Goal: Task Accomplishment & Management: Manage account settings

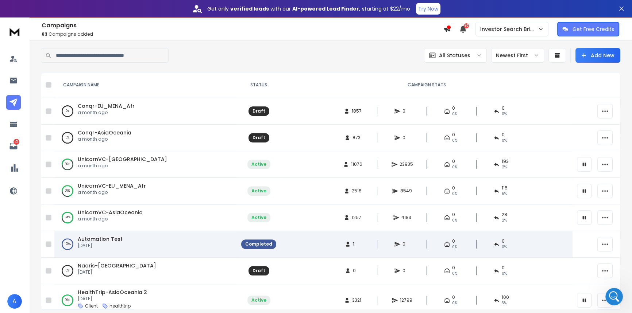
scroll to position [398, 0]
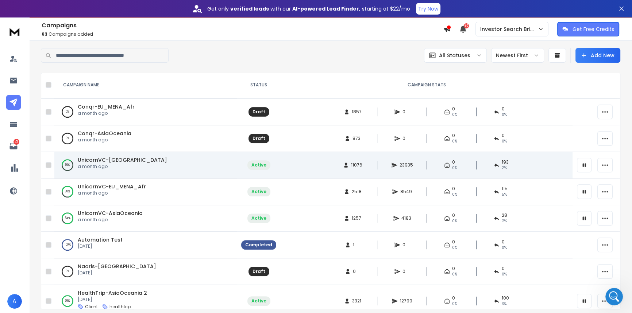
click at [124, 162] on span "UnicornVC-[GEOGRAPHIC_DATA]" at bounding box center [122, 159] width 89 height 7
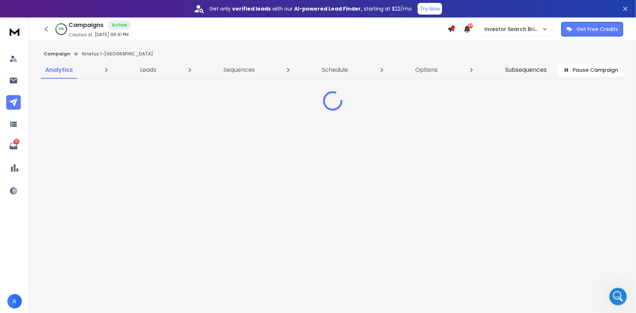
click at [521, 72] on p "Subsequences" at bounding box center [526, 70] width 42 height 9
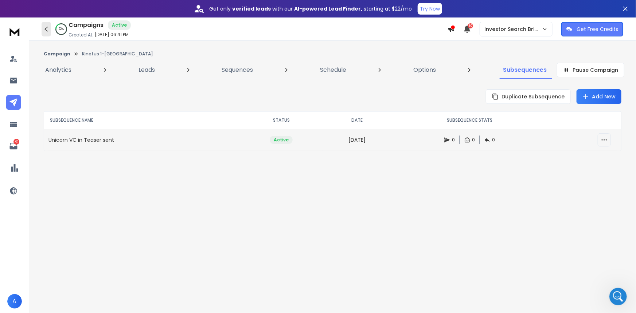
click at [43, 29] on icon at bounding box center [46, 29] width 7 height 7
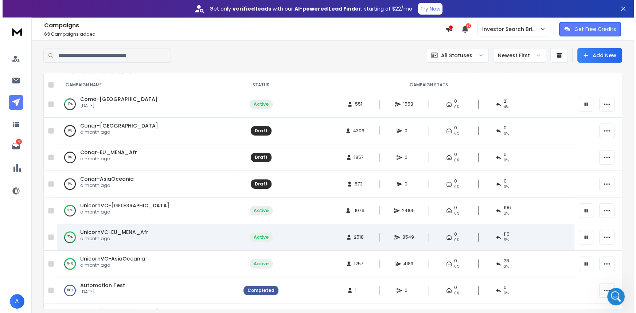
scroll to position [365, 0]
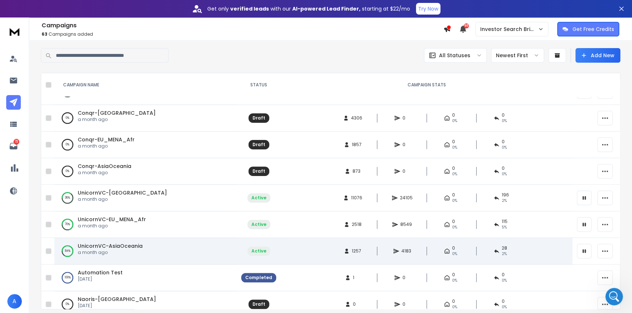
click at [106, 245] on span "UnicornVC-AsiaOceania" at bounding box center [110, 246] width 65 height 7
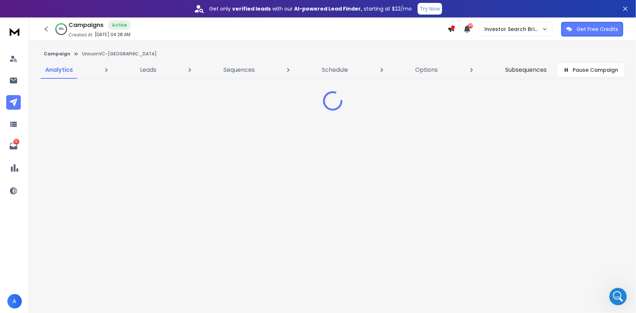
click at [528, 69] on p "Subsequences" at bounding box center [526, 70] width 42 height 9
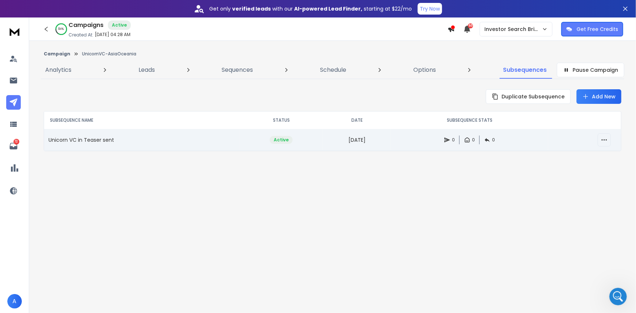
click at [133, 141] on td "Unicorn VC in Teaser sent" at bounding box center [141, 140] width 195 height 22
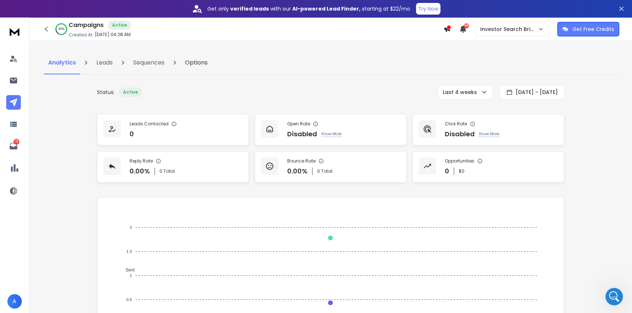
click at [194, 62] on p "Options" at bounding box center [196, 62] width 23 height 9
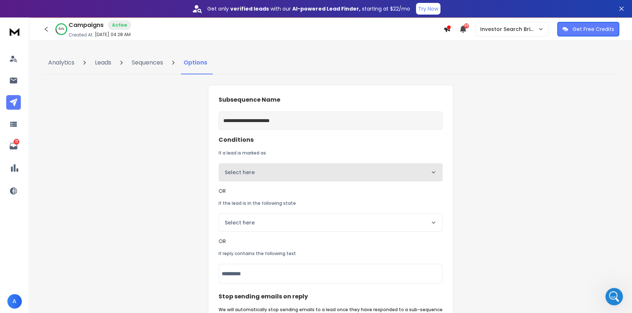
click at [269, 175] on button "Select here" at bounding box center [330, 172] width 224 height 18
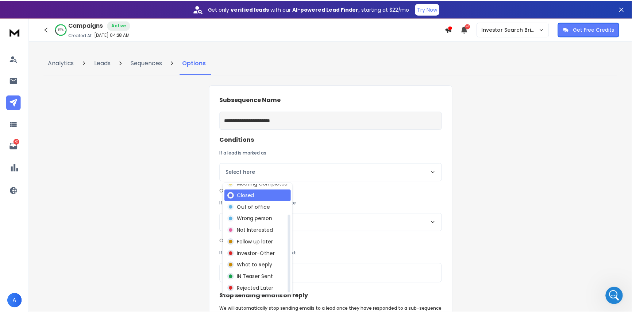
scroll to position [42, 0]
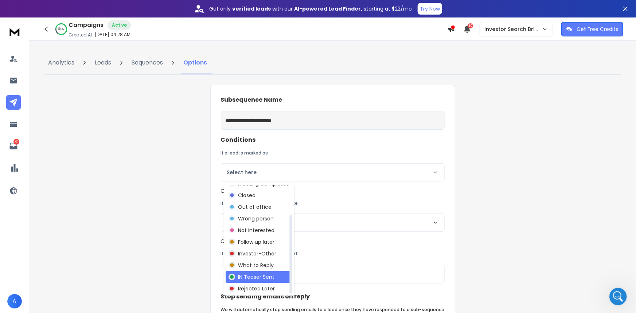
click at [262, 272] on div "IN Teaser Sent" at bounding box center [259, 277] width 67 height 12
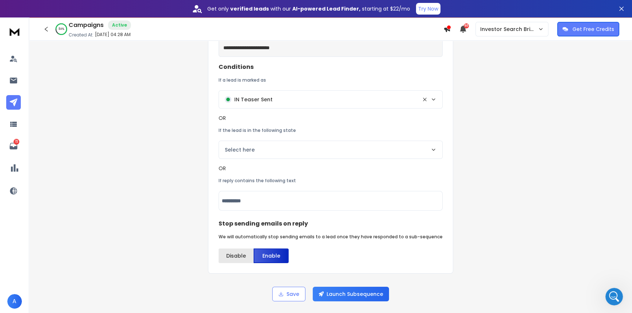
scroll to position [79, 0]
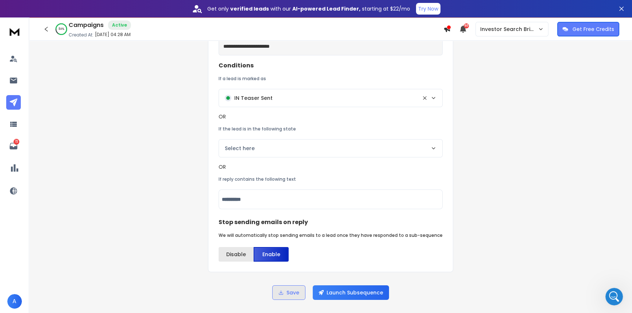
click at [296, 288] on button "Save" at bounding box center [288, 293] width 33 height 15
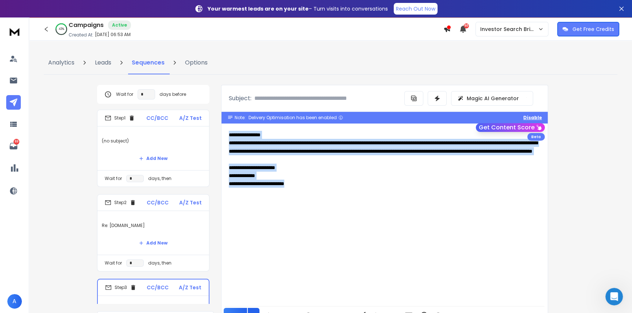
click at [175, 141] on p "(no subject)" at bounding box center [153, 141] width 103 height 20
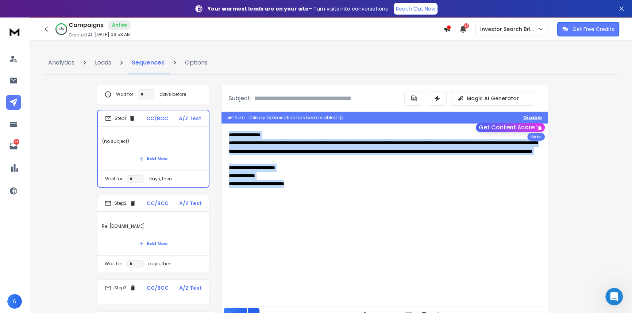
drag, startPoint x: 303, startPoint y: 180, endPoint x: 225, endPoint y: 135, distance: 90.5
click at [225, 135] on div "**********" at bounding box center [384, 214] width 326 height 181
copy div "**********"
click at [196, 226] on p "Re: HealthTrip.com" at bounding box center [153, 226] width 103 height 20
type input "**********"
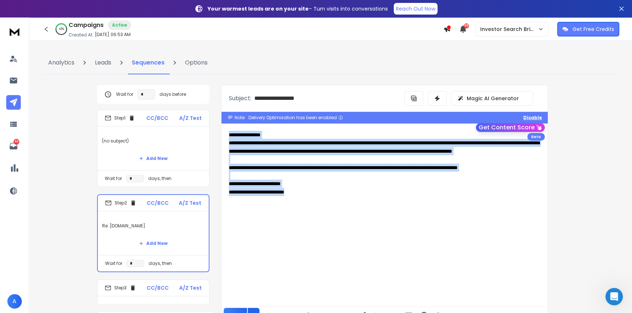
drag, startPoint x: 306, startPoint y: 201, endPoint x: 226, endPoint y: 129, distance: 107.9
click at [226, 129] on div "**********" at bounding box center [384, 214] width 326 height 181
copy div "**********"
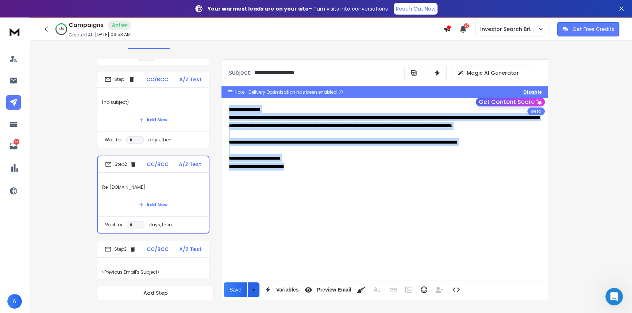
scroll to position [36, 0]
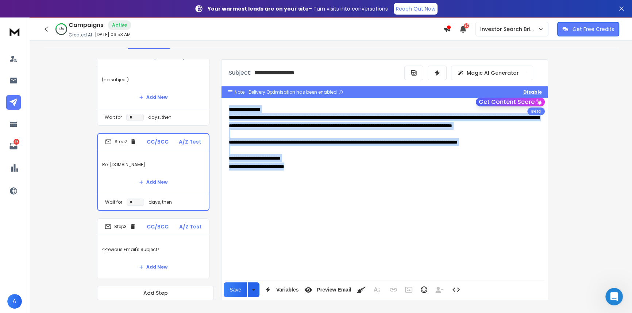
click at [183, 253] on p "<Previous Email's Subject>" at bounding box center [153, 250] width 103 height 20
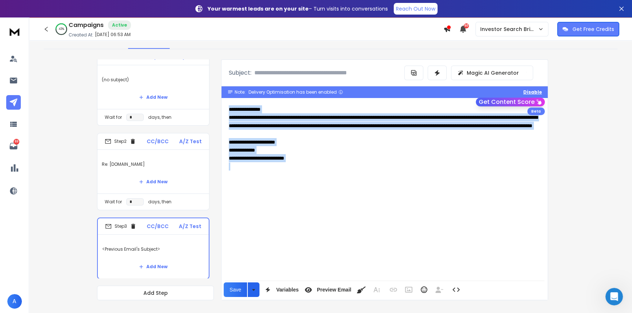
drag, startPoint x: 307, startPoint y: 163, endPoint x: 229, endPoint y: 102, distance: 99.8
click at [229, 102] on div "**********" at bounding box center [384, 188] width 326 height 181
copy div "**********"
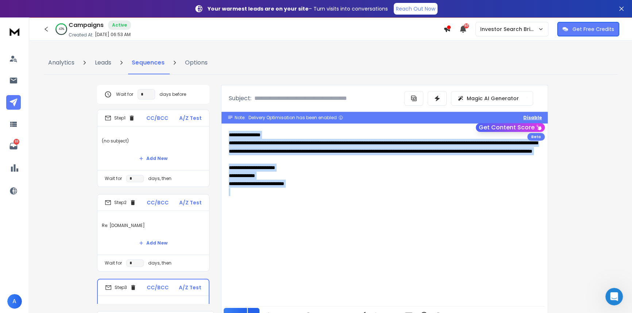
scroll to position [0, 0]
click at [181, 142] on p "(no subject)" at bounding box center [153, 141] width 103 height 20
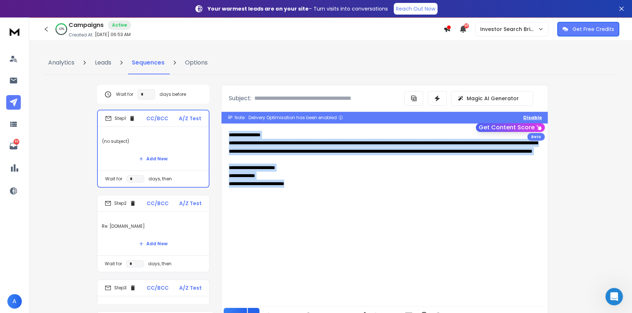
drag, startPoint x: 303, startPoint y: 185, endPoint x: 200, endPoint y: 135, distance: 114.5
click at [200, 135] on div "**********" at bounding box center [330, 205] width 467 height 241
copy div "**********"
drag, startPoint x: 184, startPoint y: 230, endPoint x: 206, endPoint y: 222, distance: 23.4
click at [185, 230] on p "Re: HealthTrip.com" at bounding box center [153, 226] width 103 height 20
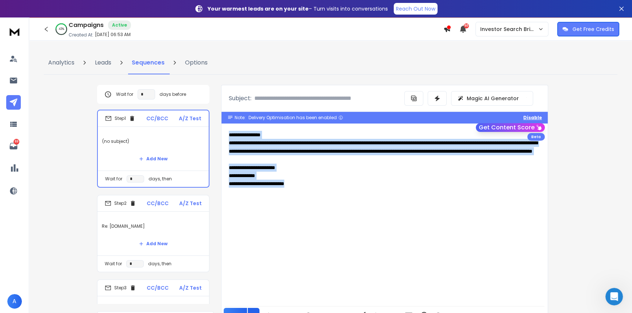
type input "**********"
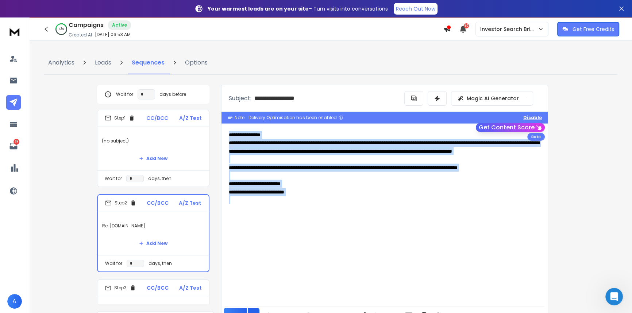
drag, startPoint x: 308, startPoint y: 206, endPoint x: 221, endPoint y: 121, distance: 121.7
click at [221, 121] on div "**********" at bounding box center [384, 205] width 327 height 241
copy div "**********"
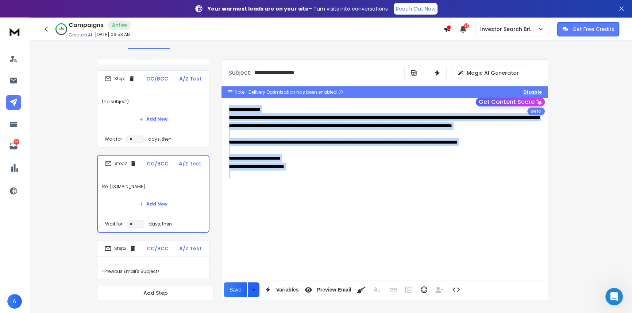
scroll to position [36, 0]
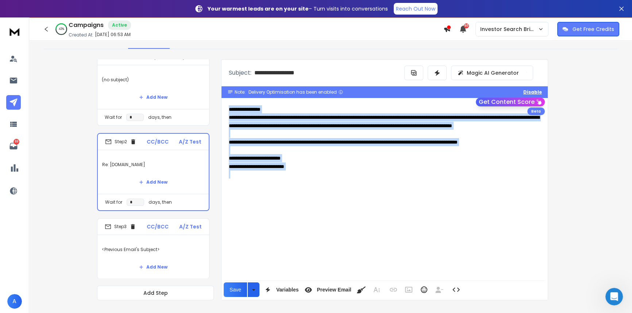
click at [191, 248] on p "<Previous Email's Subject>" at bounding box center [153, 250] width 103 height 20
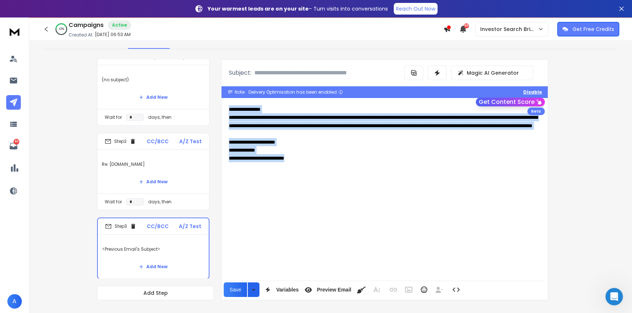
drag, startPoint x: 301, startPoint y: 161, endPoint x: 212, endPoint y: 110, distance: 103.2
click at [212, 110] on div "**********" at bounding box center [330, 179] width 467 height 241
copy div "**********"
click at [178, 167] on p "Re: HealthTrip.com" at bounding box center [153, 164] width 103 height 20
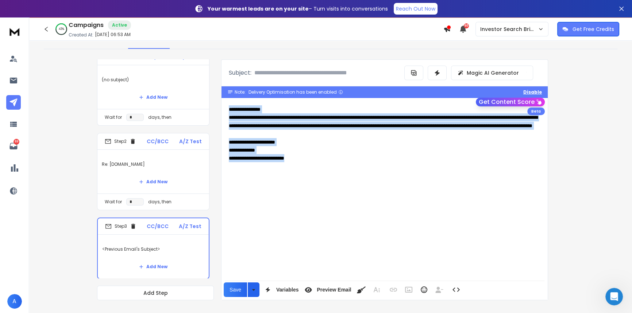
type input "**********"
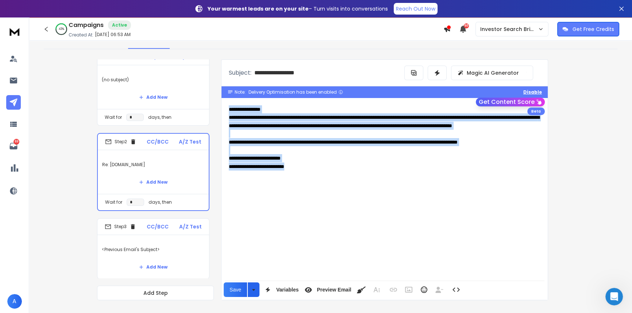
drag, startPoint x: 301, startPoint y: 174, endPoint x: 230, endPoint y: 111, distance: 94.8
click at [230, 111] on div "**********" at bounding box center [384, 188] width 326 height 181
copy div "**********"
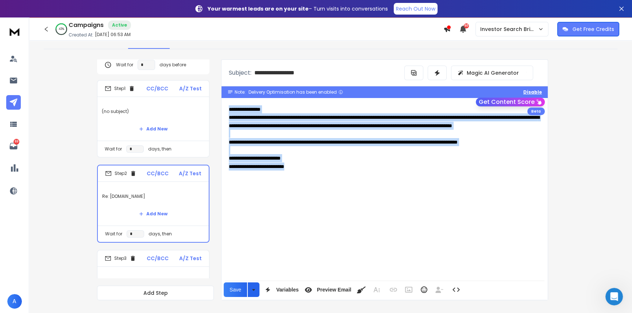
scroll to position [0, 0]
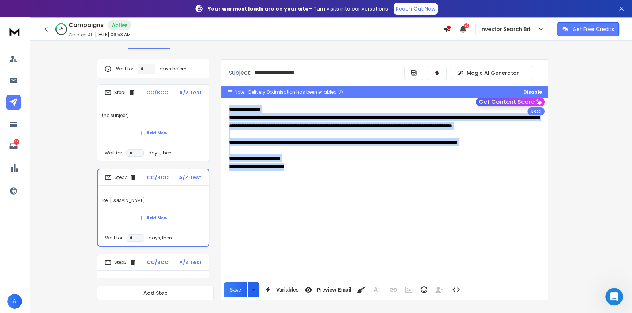
click at [185, 116] on p "(no subject)" at bounding box center [153, 115] width 103 height 20
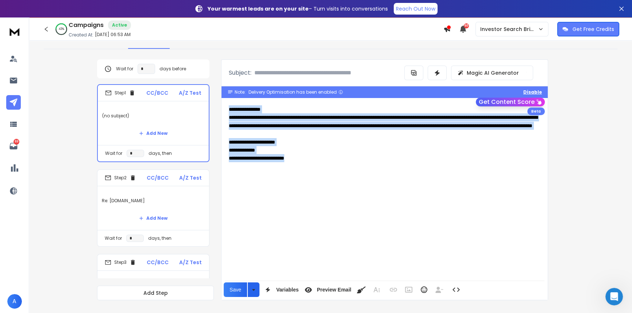
drag, startPoint x: 298, startPoint y: 160, endPoint x: 225, endPoint y: 110, distance: 88.5
click at [225, 110] on div "**********" at bounding box center [384, 188] width 326 height 181
copy div "**********"
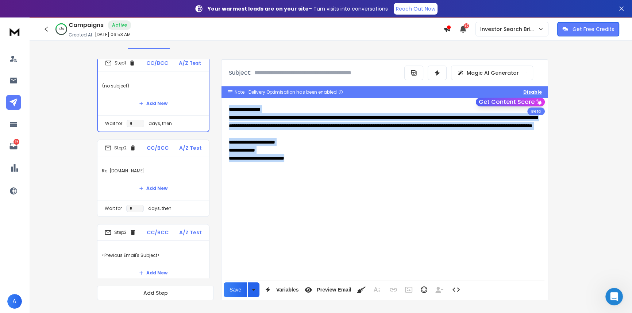
scroll to position [36, 0]
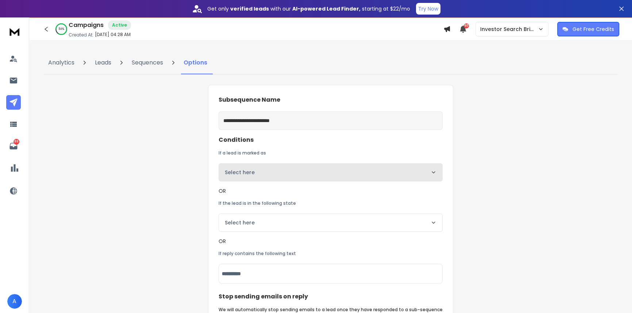
click at [263, 167] on button "Select here" at bounding box center [330, 172] width 224 height 18
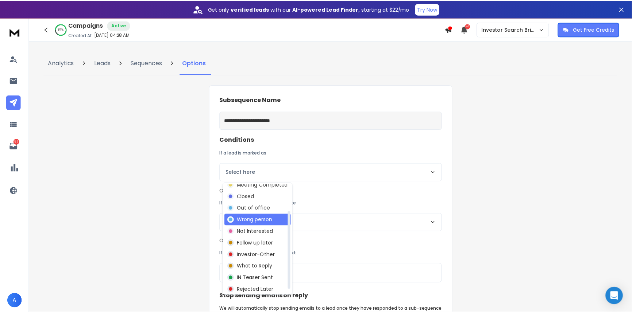
scroll to position [42, 0]
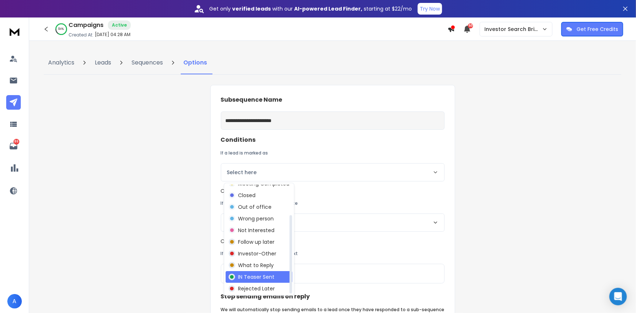
drag, startPoint x: 267, startPoint y: 278, endPoint x: 270, endPoint y: 262, distance: 16.3
click at [267, 278] on p "IN Teaser Sent" at bounding box center [257, 277] width 36 height 7
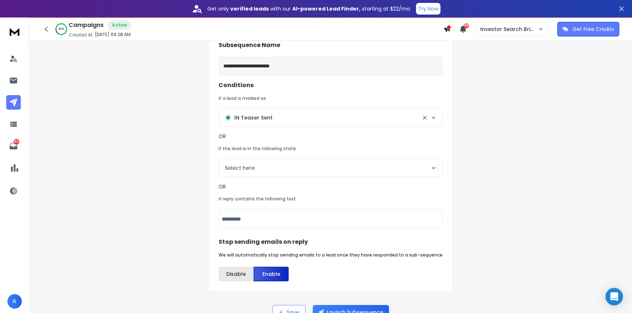
scroll to position [79, 0]
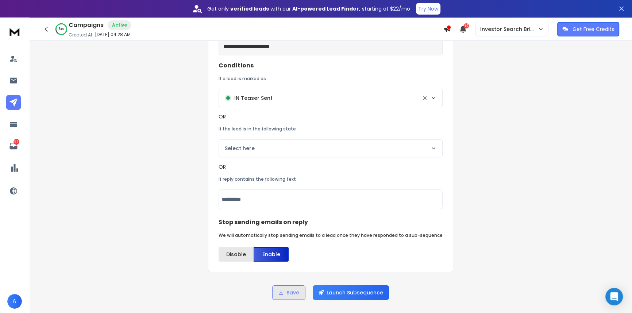
click at [299, 290] on button "Save" at bounding box center [288, 293] width 33 height 15
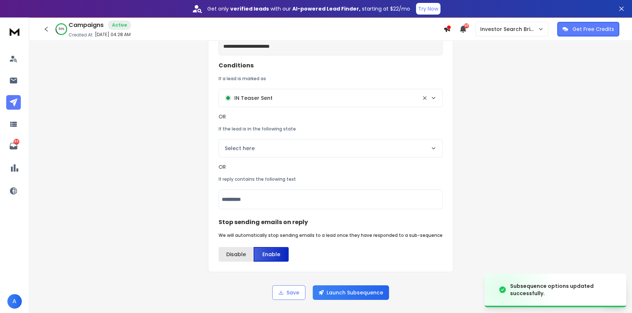
click at [337, 293] on button "Launch Subsequence" at bounding box center [351, 293] width 76 height 15
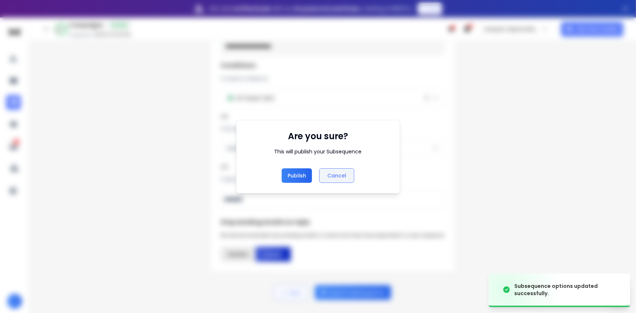
click at [300, 173] on button "Publish" at bounding box center [297, 175] width 30 height 15
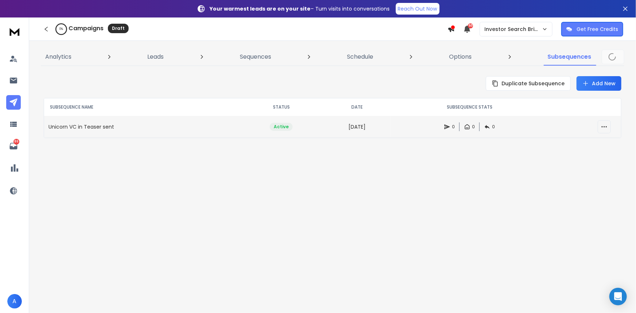
click at [182, 123] on table "SUBSEQUENCE NAME STATUS DATE SUBSEQUENCE STATS Unicorn VC in Teaser sent Active…" at bounding box center [332, 117] width 577 height 39
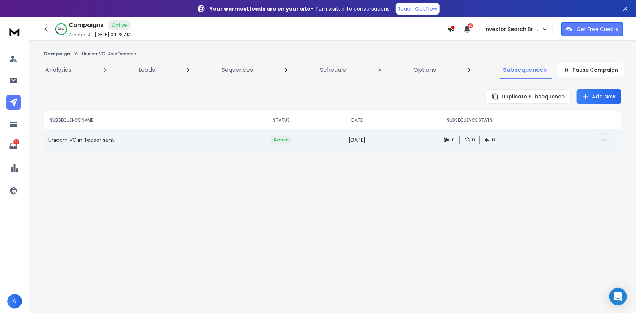
click at [184, 139] on td "Unicorn VC in Teaser sent" at bounding box center [141, 140] width 195 height 22
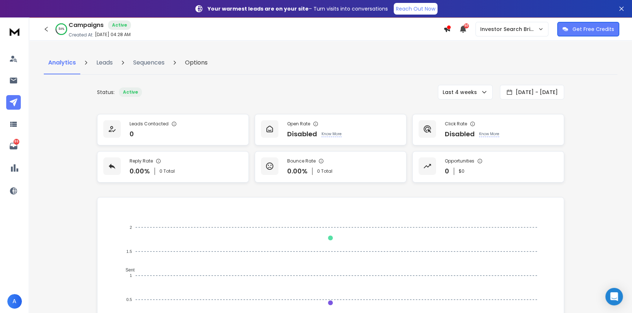
click at [194, 62] on p "Options" at bounding box center [196, 62] width 23 height 9
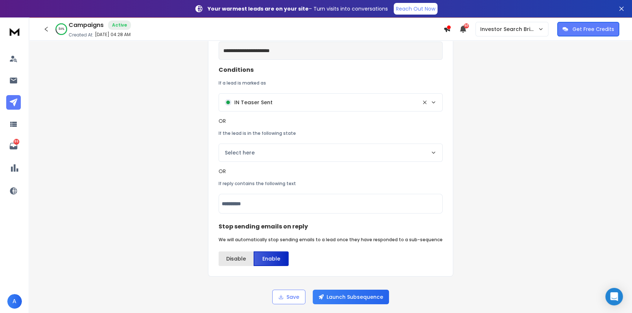
scroll to position [79, 0]
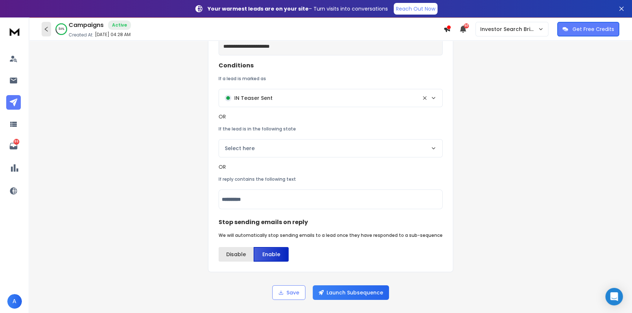
click at [44, 32] on icon at bounding box center [46, 29] width 7 height 7
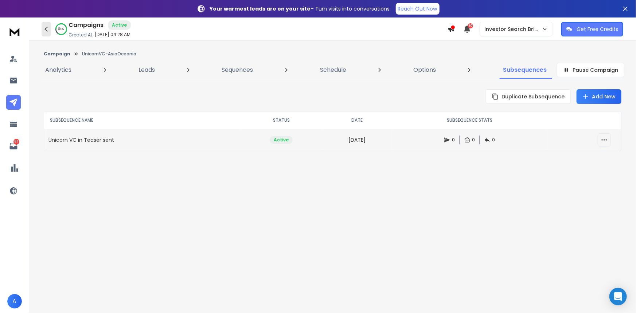
click at [44, 32] on icon at bounding box center [46, 29] width 7 height 7
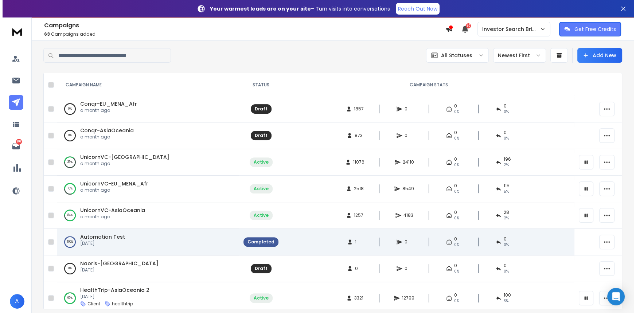
scroll to position [398, 0]
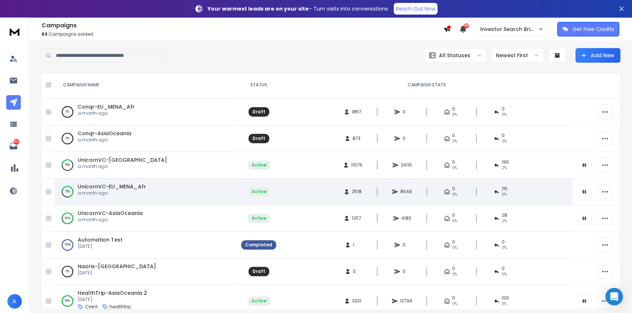
click at [121, 185] on span "UnicornVC-EU_MENA_Afr" at bounding box center [112, 186] width 68 height 7
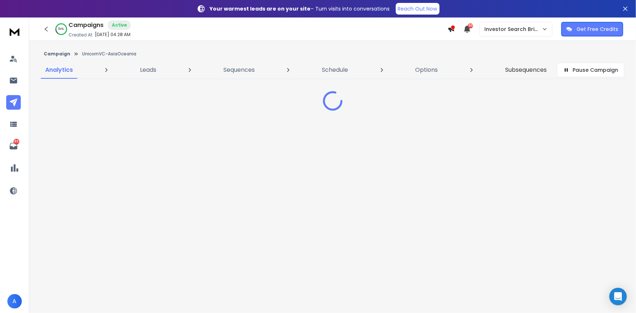
click at [526, 70] on p "Subsequences" at bounding box center [526, 70] width 42 height 9
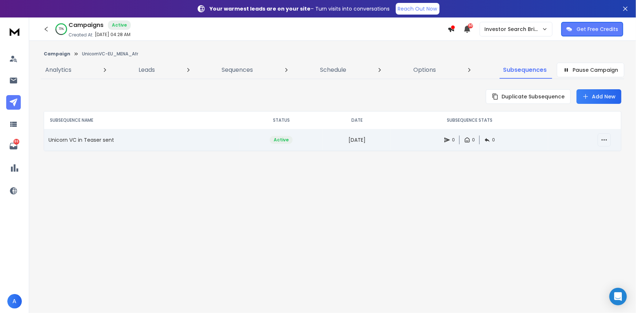
click at [240, 144] on td "Active" at bounding box center [282, 140] width 84 height 22
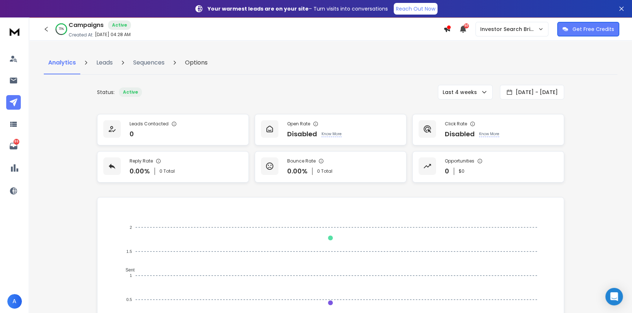
click at [194, 59] on p "Options" at bounding box center [196, 62] width 23 height 9
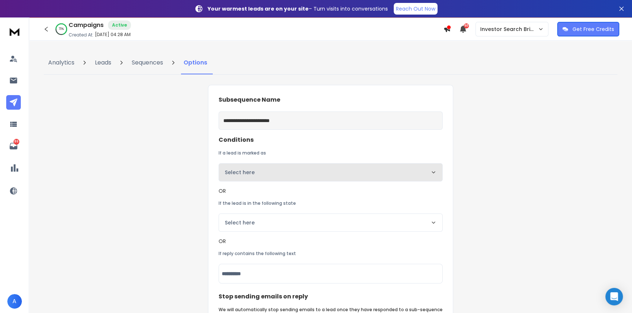
click at [260, 174] on button "Select here" at bounding box center [330, 172] width 224 height 18
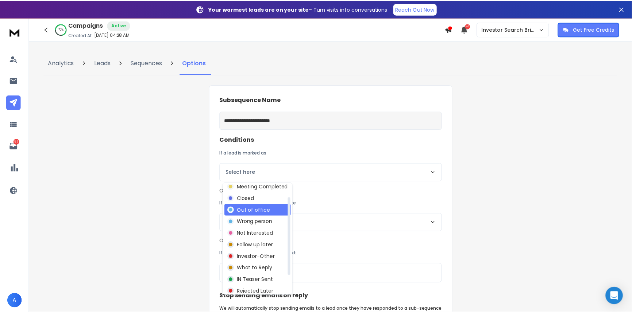
scroll to position [42, 0]
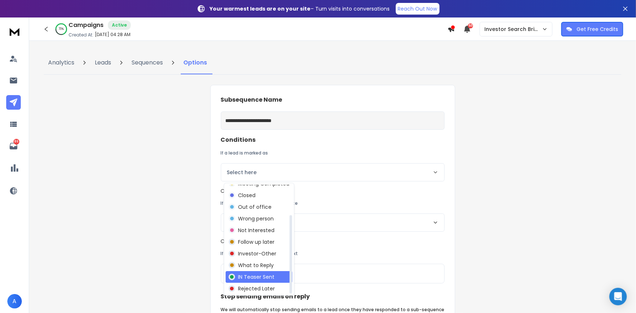
click at [260, 276] on p "IN Teaser Sent" at bounding box center [257, 277] width 36 height 7
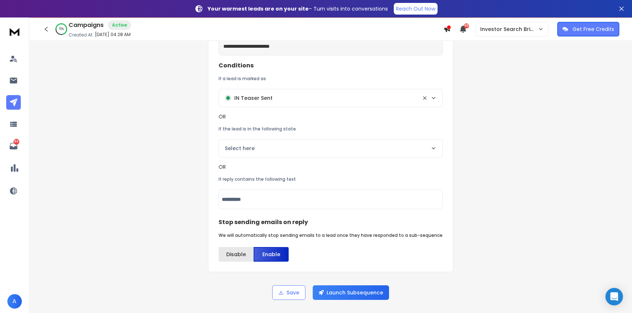
scroll to position [79, 0]
click at [291, 288] on button "Save" at bounding box center [288, 293] width 33 height 15
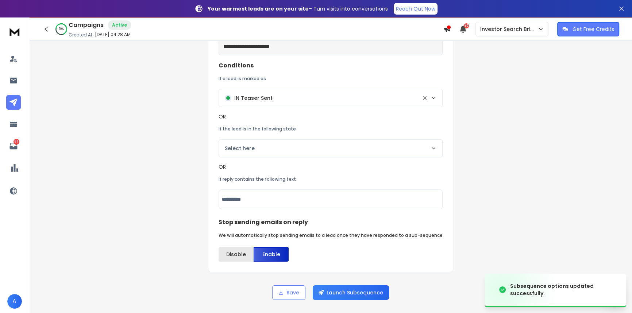
click at [319, 295] on button "Launch Subsequence" at bounding box center [351, 293] width 76 height 15
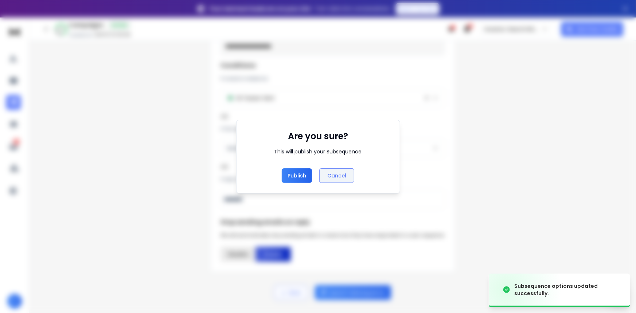
click at [288, 176] on button "Publish" at bounding box center [297, 175] width 30 height 15
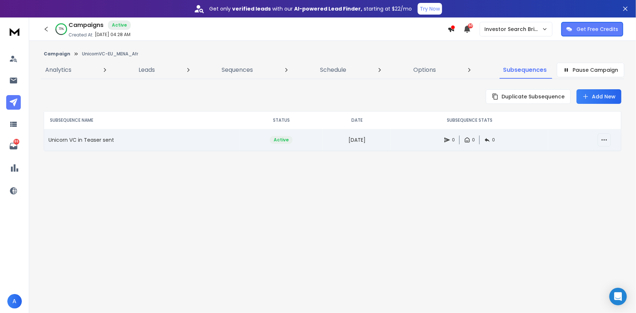
click at [146, 142] on td "Unicorn VC in Teaser sent" at bounding box center [141, 140] width 195 height 22
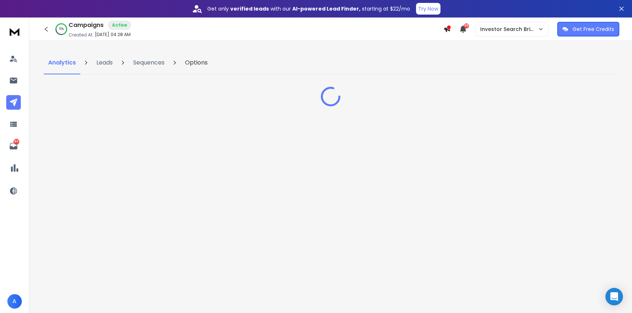
click at [194, 63] on p "Options" at bounding box center [196, 62] width 23 height 9
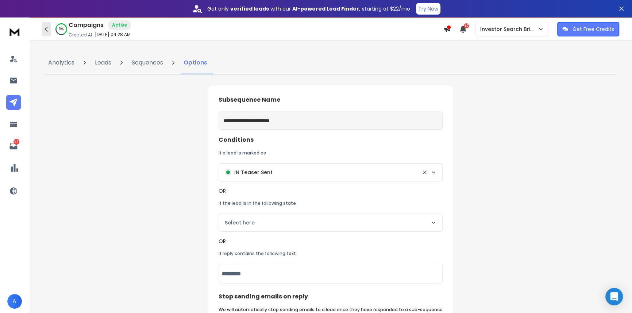
click at [43, 30] on icon at bounding box center [46, 29] width 7 height 7
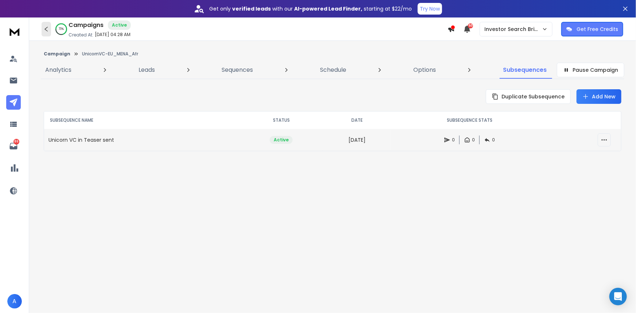
click at [43, 30] on icon at bounding box center [46, 29] width 7 height 7
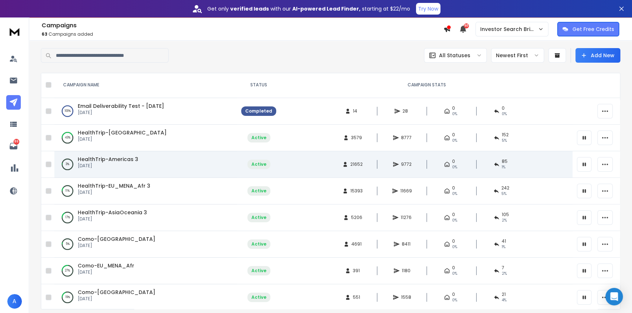
scroll to position [166, 0]
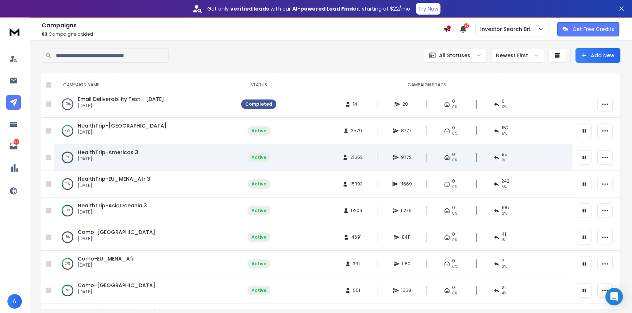
click at [110, 151] on span "HealthTrip-Americas 3" at bounding box center [108, 152] width 61 height 7
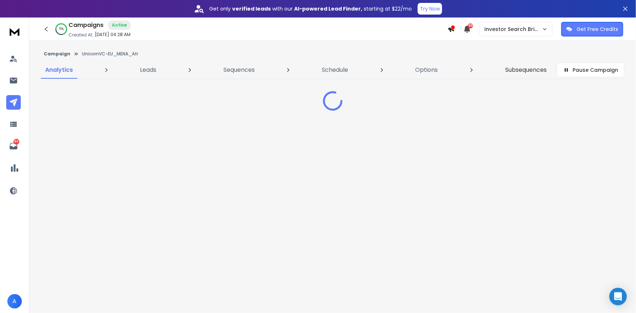
click at [514, 67] on p "Subsequences" at bounding box center [526, 70] width 42 height 9
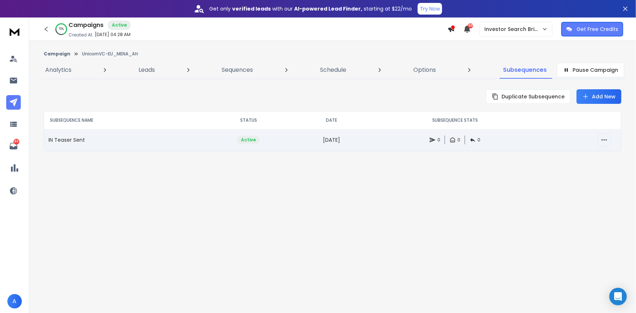
click at [345, 139] on td "[DATE]" at bounding box center [331, 140] width 75 height 22
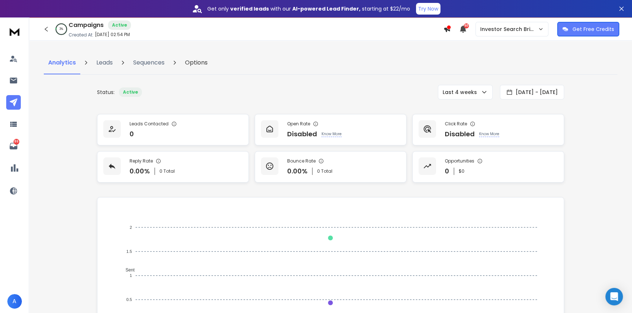
click at [197, 66] on p "Options" at bounding box center [196, 62] width 23 height 9
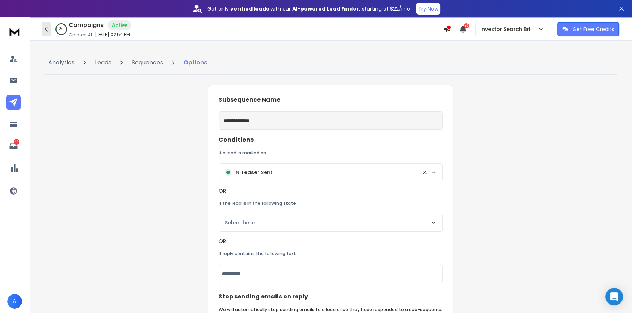
click at [45, 28] on icon at bounding box center [46, 29] width 7 height 7
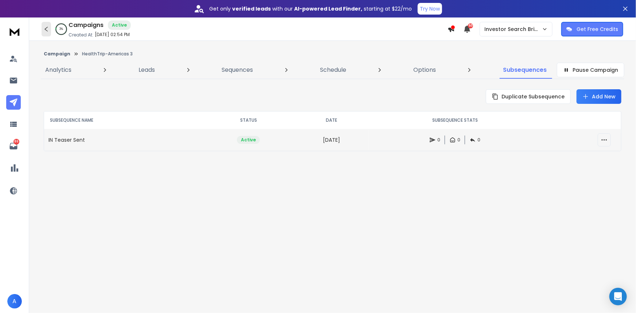
click at [45, 28] on icon at bounding box center [46, 29] width 7 height 7
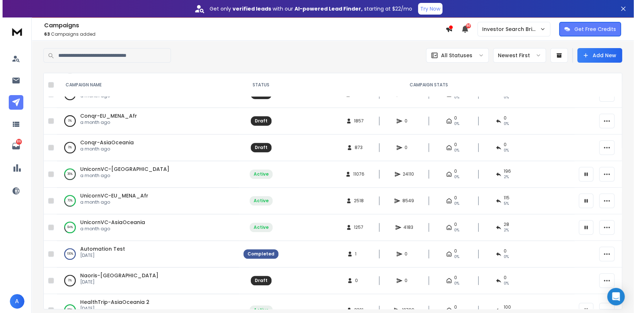
scroll to position [398, 0]
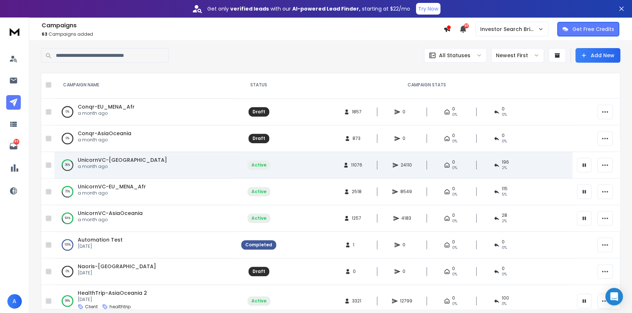
click at [115, 160] on span "UnicornVC-[GEOGRAPHIC_DATA]" at bounding box center [122, 159] width 89 height 7
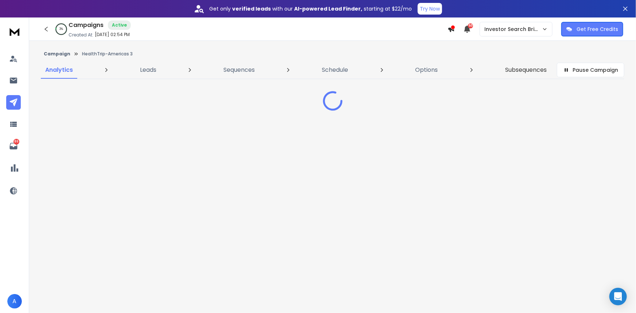
click at [517, 69] on p "Subsequences" at bounding box center [526, 70] width 42 height 9
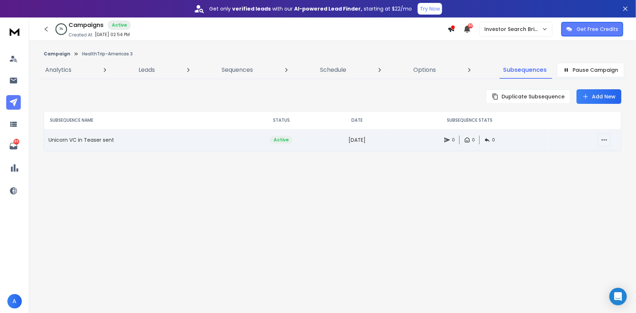
click at [379, 142] on td "[DATE]" at bounding box center [357, 140] width 68 height 22
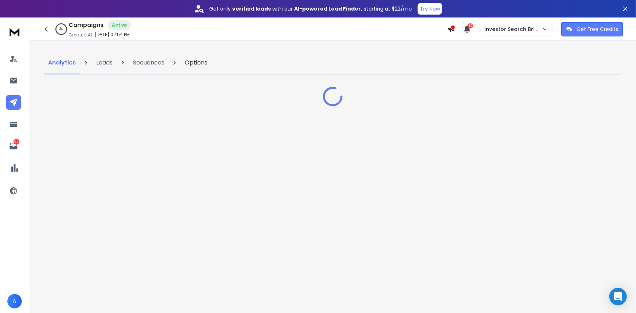
click at [192, 63] on p "Options" at bounding box center [196, 62] width 23 height 9
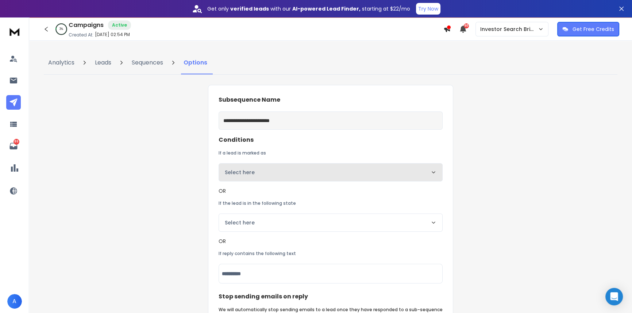
click at [270, 174] on button "Select here" at bounding box center [330, 172] width 224 height 18
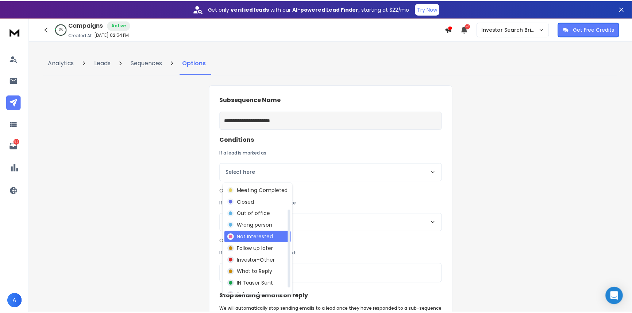
scroll to position [42, 0]
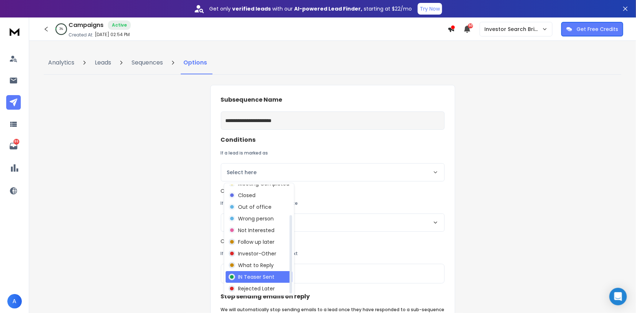
click at [259, 275] on p "IN Teaser Sent" at bounding box center [257, 277] width 36 height 7
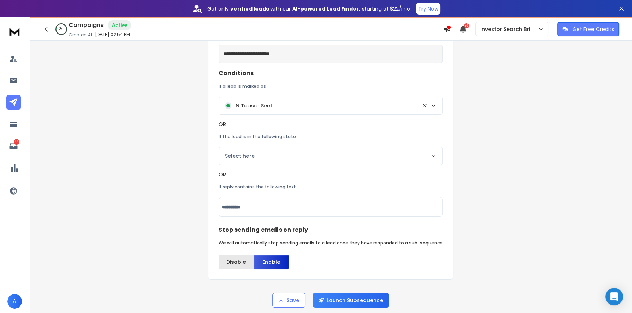
scroll to position [79, 0]
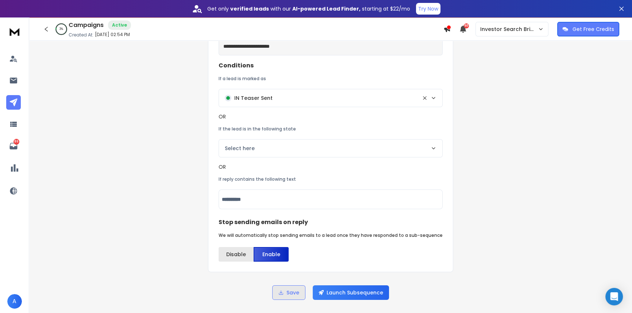
click at [292, 289] on button "Save" at bounding box center [288, 293] width 33 height 15
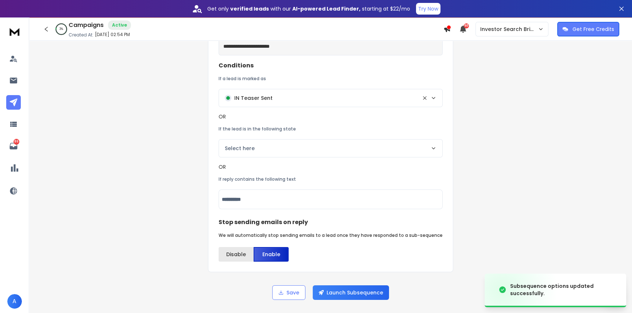
click at [335, 294] on button "Launch Subsequence" at bounding box center [351, 293] width 76 height 15
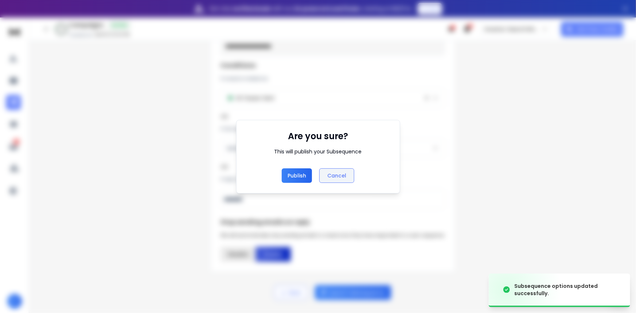
click at [289, 178] on button "Publish" at bounding box center [297, 175] width 30 height 15
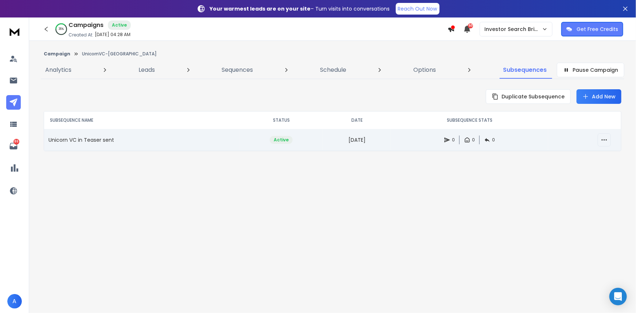
click at [119, 148] on td "Unicorn VC in Teaser sent" at bounding box center [141, 140] width 195 height 22
click at [115, 144] on div "Your warmest leads are on your site – Turn visits into conversations Reach Out …" at bounding box center [318, 156] width 636 height 313
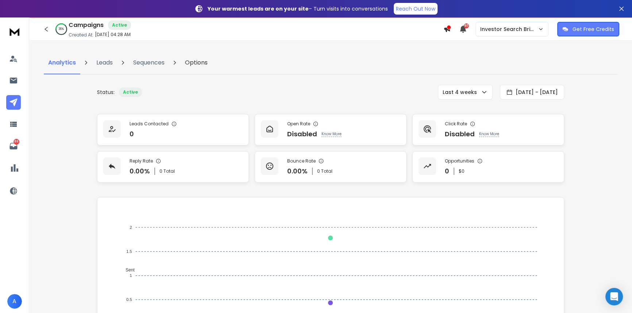
click at [191, 61] on p "Options" at bounding box center [196, 62] width 23 height 9
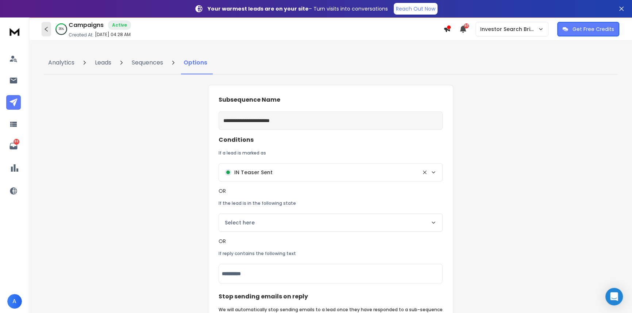
click at [48, 33] on button at bounding box center [46, 29] width 9 height 15
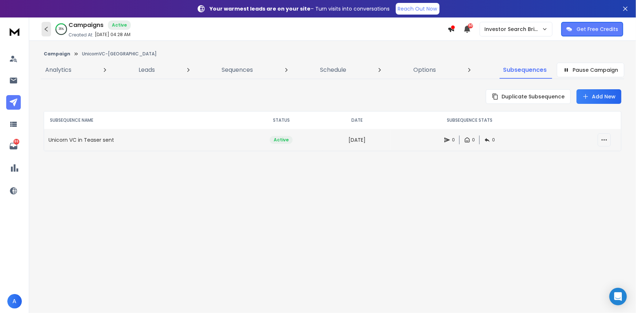
click at [42, 31] on button at bounding box center [46, 29] width 9 height 15
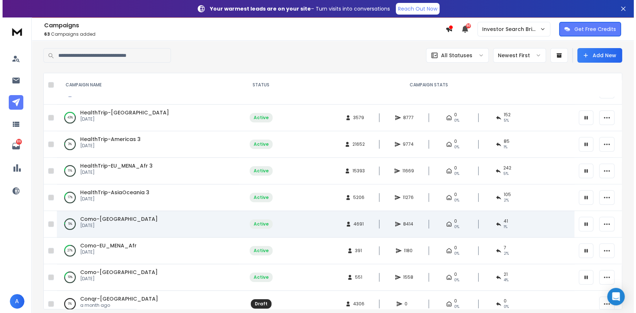
scroll to position [199, 0]
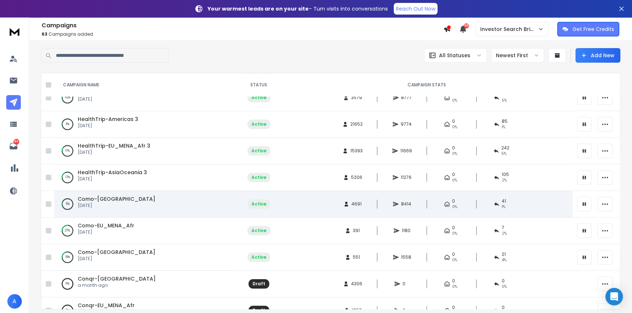
click at [112, 208] on p "[DATE]" at bounding box center [117, 206] width 78 height 6
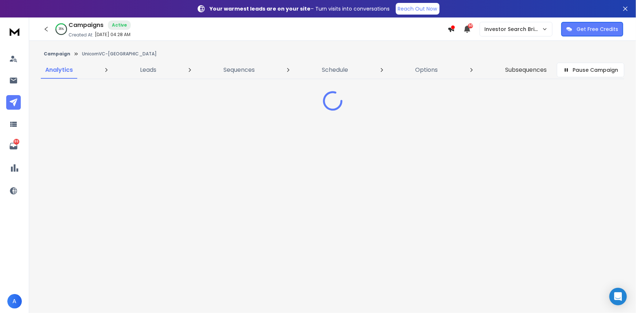
click at [523, 70] on p "Subsequences" at bounding box center [526, 70] width 42 height 9
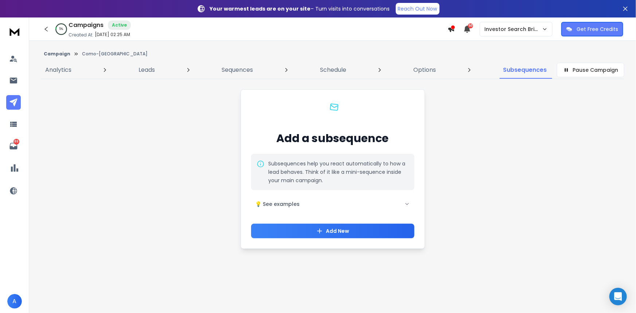
click at [325, 232] on button "Add New" at bounding box center [332, 231] width 163 height 15
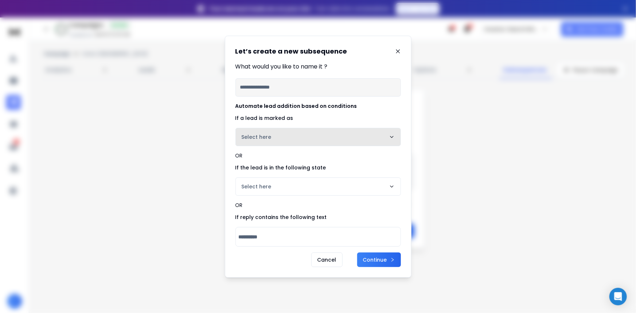
drag, startPoint x: 286, startPoint y: 131, endPoint x: 292, endPoint y: 128, distance: 6.7
click at [287, 131] on button "Select here" at bounding box center [319, 137] width 166 height 18
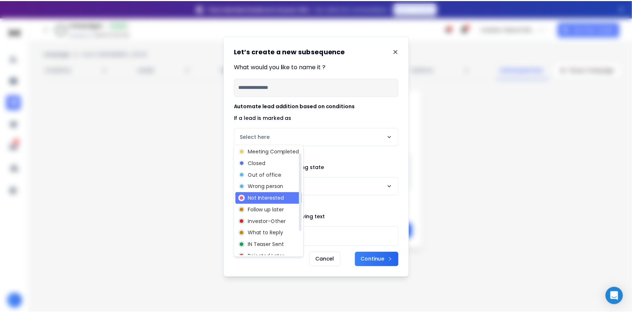
scroll to position [42, 0]
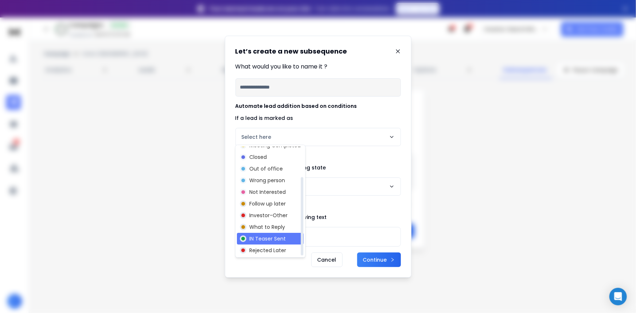
click at [268, 236] on p "IN Teaser Sent" at bounding box center [267, 238] width 36 height 7
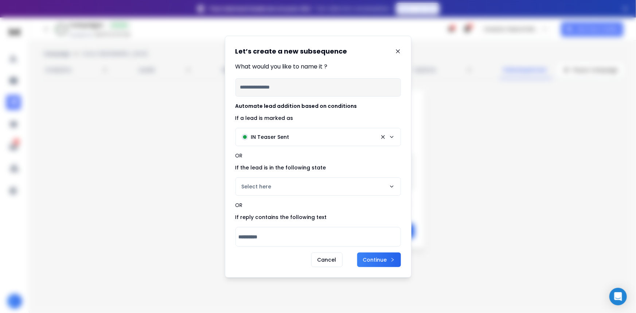
click at [285, 84] on input at bounding box center [319, 87] width 166 height 18
type input "**********"
click at [368, 259] on button "Continue" at bounding box center [379, 260] width 44 height 15
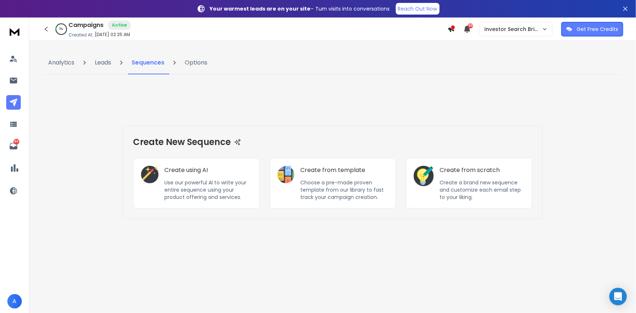
click at [443, 184] on p "Create a brand new sequence and customize each email step to your liking." at bounding box center [482, 190] width 85 height 22
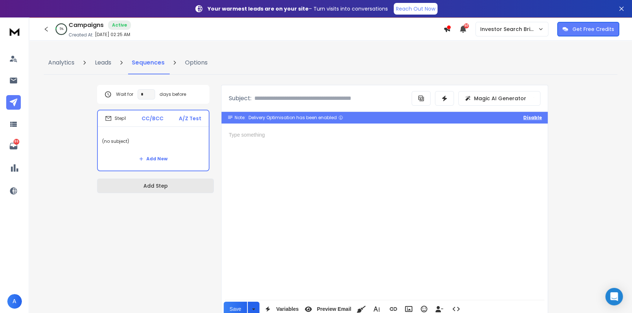
click at [156, 183] on button "Add Step" at bounding box center [155, 186] width 117 height 15
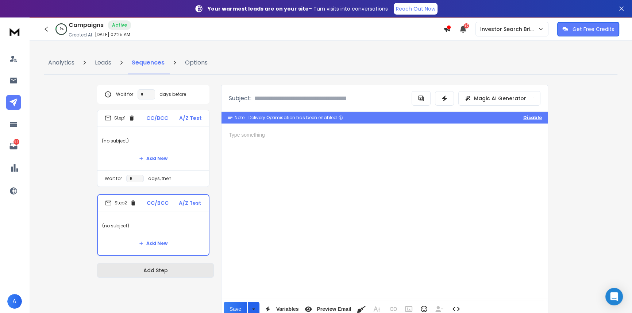
click at [156, 269] on button "Add Step" at bounding box center [155, 270] width 117 height 15
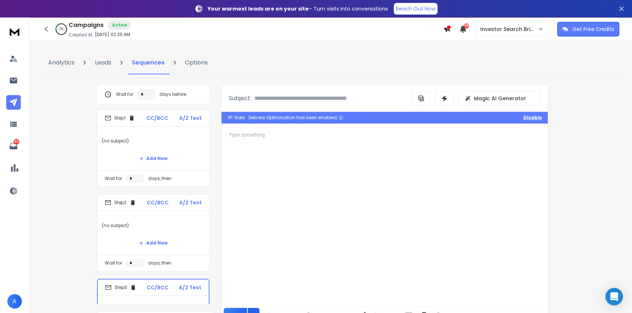
click at [142, 95] on input "*" at bounding box center [146, 94] width 18 height 10
type input "*"
click at [137, 178] on input "*" at bounding box center [135, 178] width 18 height 7
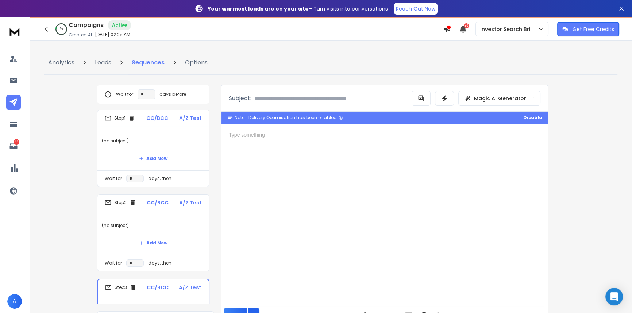
click at [137, 178] on input "*" at bounding box center [135, 178] width 18 height 7
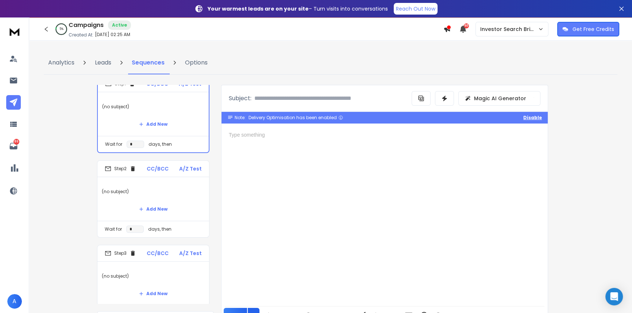
scroll to position [36, 0]
type input "*"
click at [132, 229] on input "*" at bounding box center [135, 228] width 18 height 7
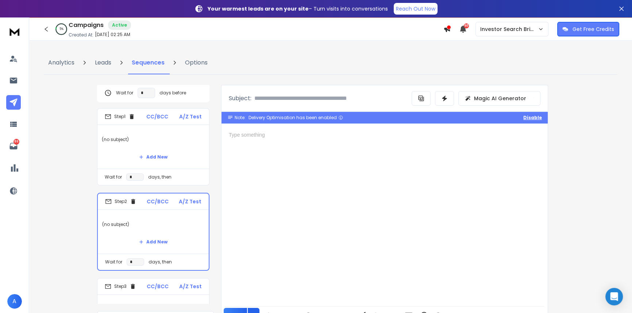
scroll to position [0, 0]
type input "*"
click at [270, 139] on div at bounding box center [384, 135] width 311 height 8
click at [182, 142] on p "(no subject)" at bounding box center [153, 141] width 103 height 20
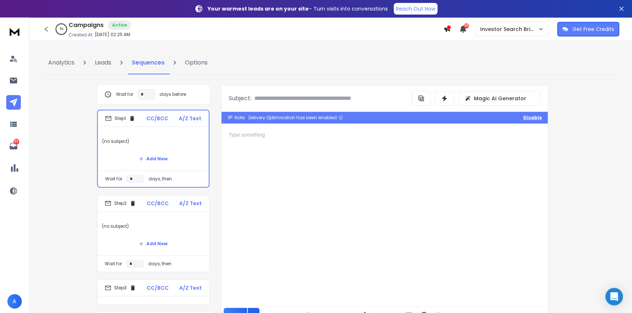
click at [240, 146] on div at bounding box center [384, 214] width 326 height 181
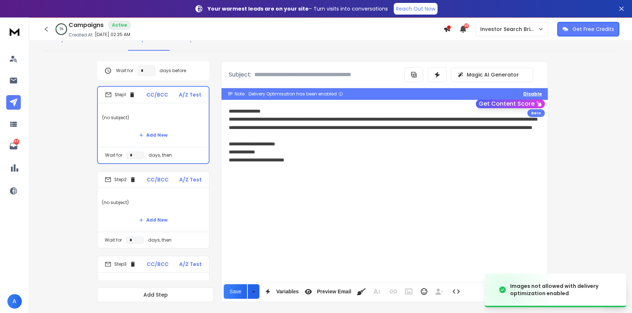
scroll to position [26, 0]
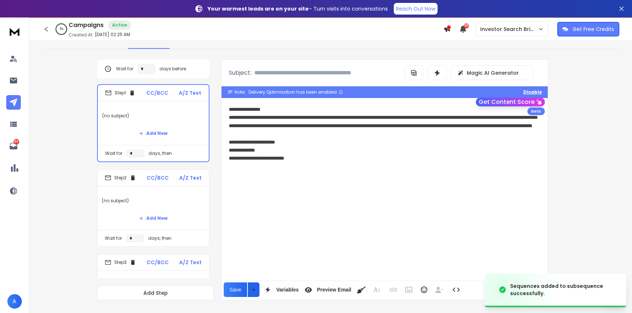
click at [178, 197] on p "(no subject)" at bounding box center [153, 201] width 103 height 20
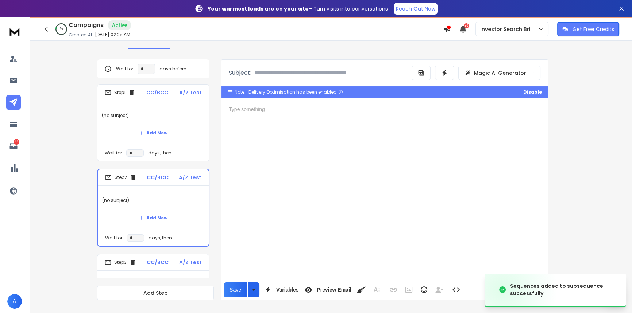
click at [236, 119] on div at bounding box center [384, 188] width 326 height 181
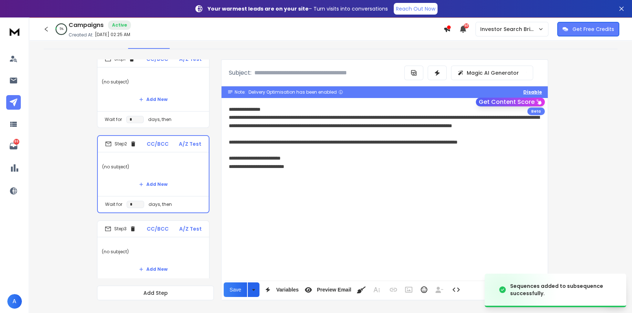
scroll to position [36, 0]
click at [191, 256] on p "(no subject)" at bounding box center [153, 250] width 103 height 20
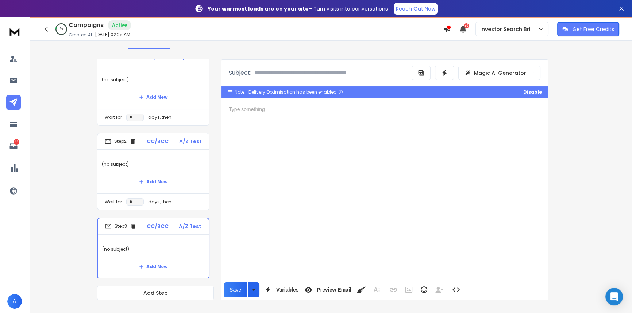
click at [286, 128] on div at bounding box center [384, 188] width 326 height 181
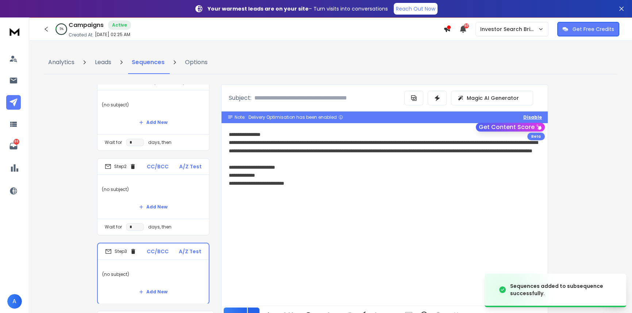
scroll to position [0, 0]
click at [205, 61] on p "Options" at bounding box center [196, 62] width 23 height 9
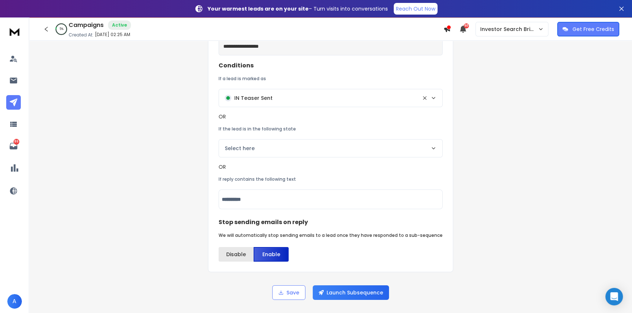
scroll to position [79, 0]
click at [322, 294] on icon "button" at bounding box center [320, 292] width 5 height 5
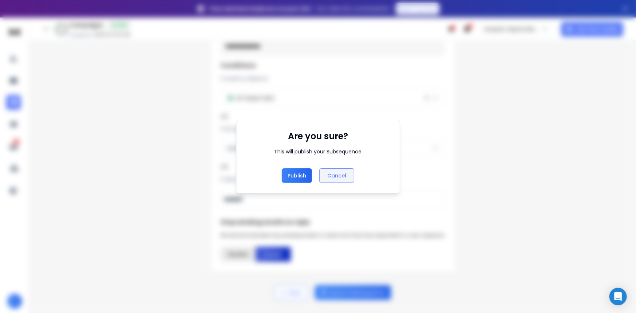
click at [305, 177] on button "Publish" at bounding box center [297, 175] width 30 height 15
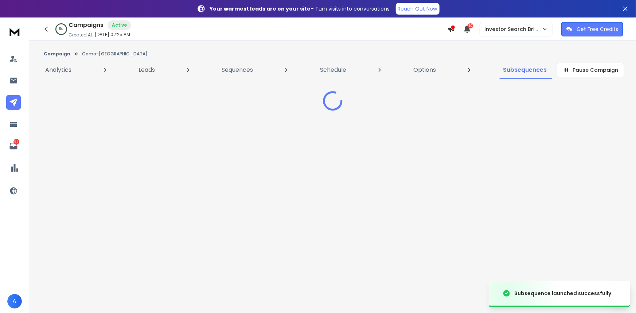
click at [295, 288] on div "Your warmest leads are on your site – Turn visits into conversations Reach Out …" at bounding box center [318, 156] width 636 height 313
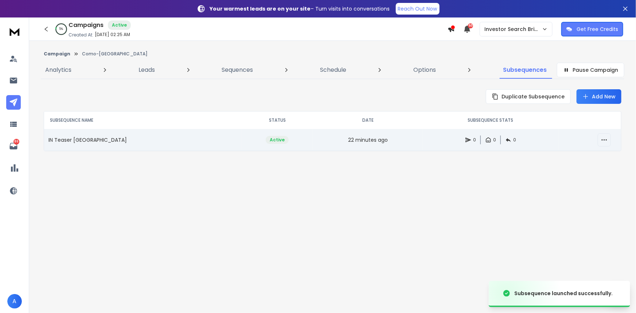
click at [241, 146] on td "Active" at bounding box center [277, 140] width 72 height 22
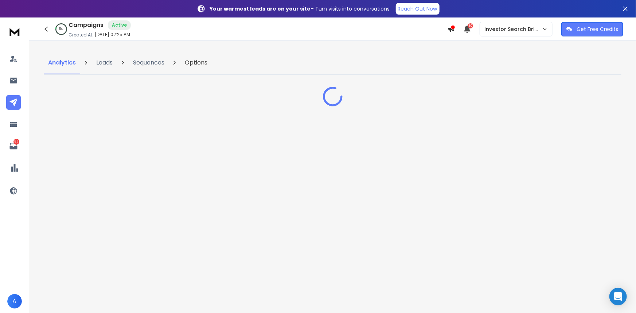
click at [203, 65] on p "Options" at bounding box center [196, 62] width 23 height 9
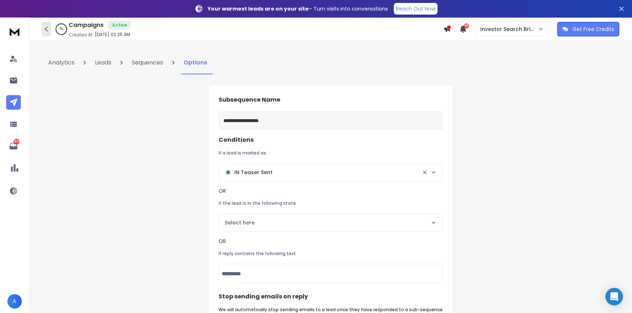
click at [47, 27] on icon at bounding box center [46, 29] width 7 height 7
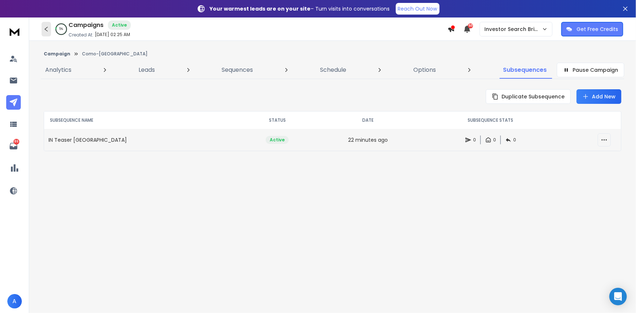
click at [46, 26] on icon at bounding box center [46, 29] width 7 height 7
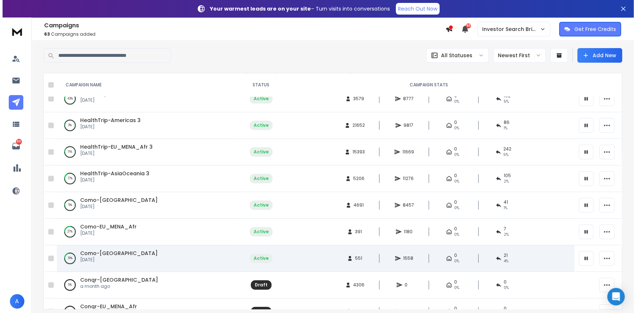
scroll to position [199, 0]
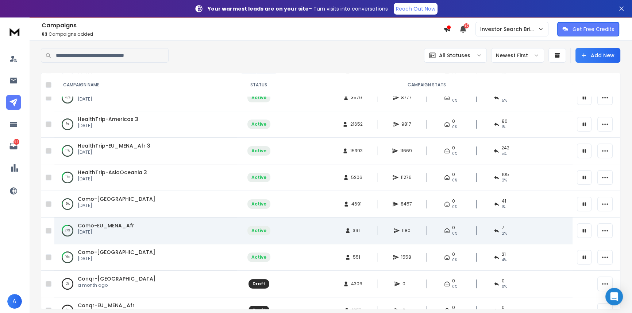
click at [147, 232] on div "27 % Como-[GEOGRAPHIC_DATA] [DATE]" at bounding box center [146, 231] width 168 height 18
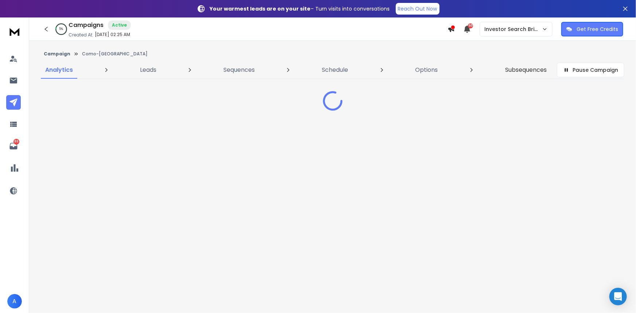
click at [514, 68] on p "Subsequences" at bounding box center [526, 70] width 42 height 9
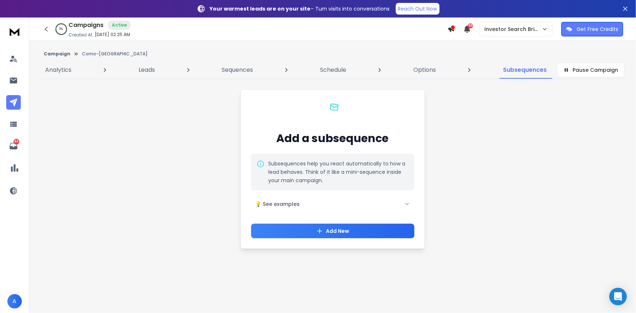
click at [331, 229] on button "Add New" at bounding box center [332, 231] width 163 height 15
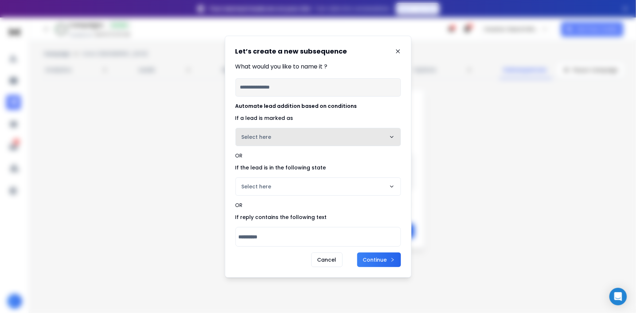
drag, startPoint x: 302, startPoint y: 132, endPoint x: 304, endPoint y: 140, distance: 8.0
click at [302, 132] on button "Select here" at bounding box center [319, 137] width 166 height 18
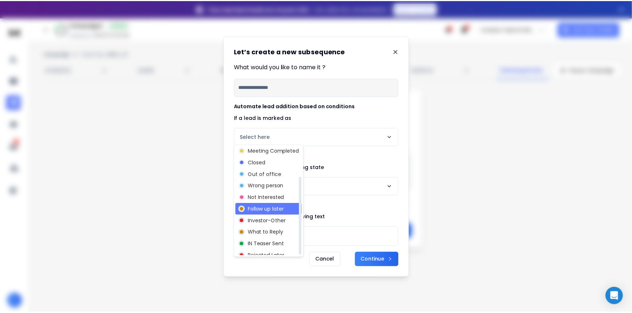
scroll to position [42, 0]
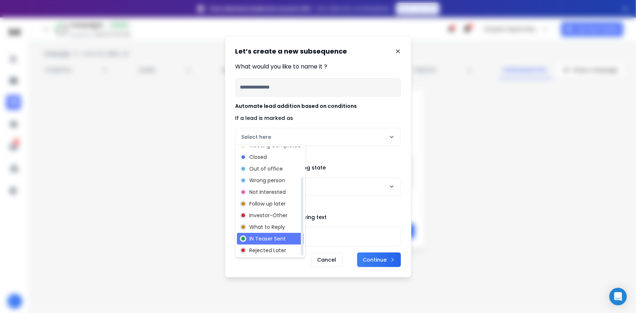
click at [266, 233] on div "IN Teaser Sent" at bounding box center [270, 239] width 67 height 12
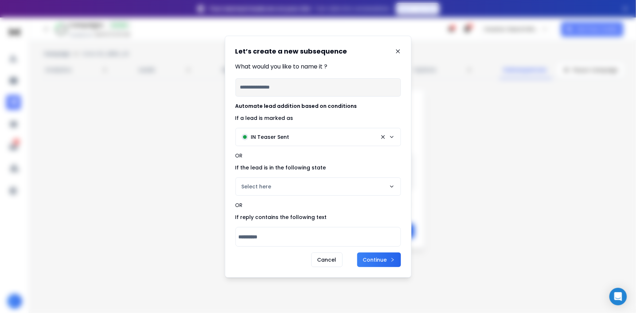
click at [372, 260] on button "Continue" at bounding box center [379, 260] width 44 height 15
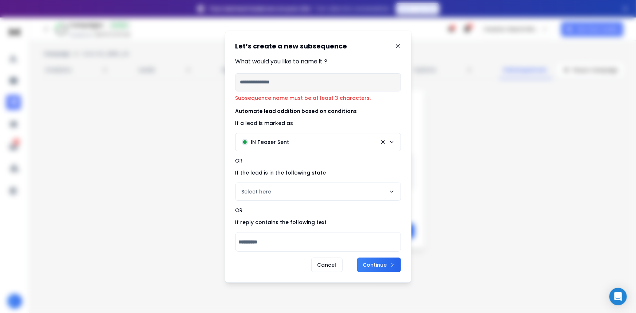
click at [288, 86] on input at bounding box center [319, 82] width 166 height 18
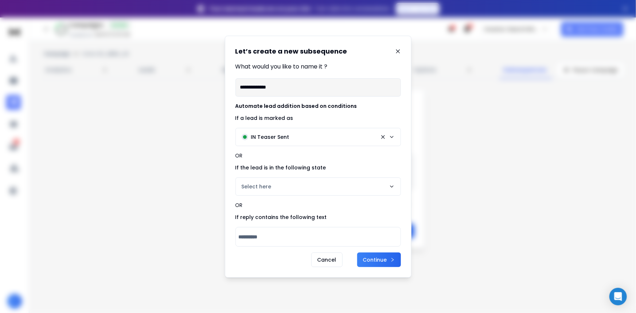
click at [294, 83] on input "**********" at bounding box center [319, 87] width 166 height 18
type input "**********"
click at [378, 262] on button "Continue" at bounding box center [379, 260] width 44 height 15
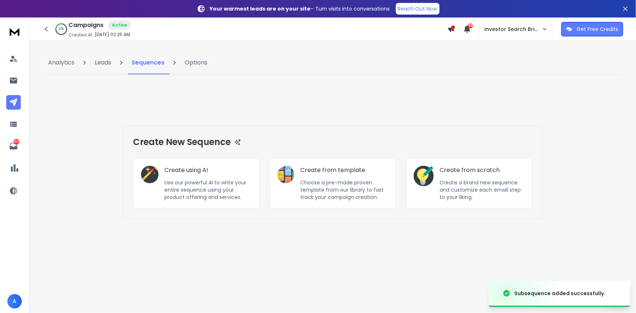
click at [441, 182] on p "Create a brand new sequence and customize each email step to your liking." at bounding box center [482, 190] width 85 height 22
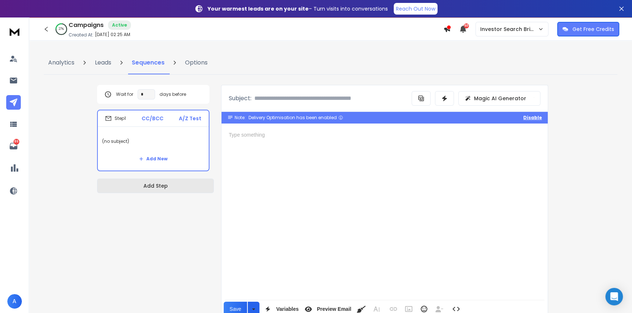
click at [171, 187] on button "Add Step" at bounding box center [155, 186] width 117 height 15
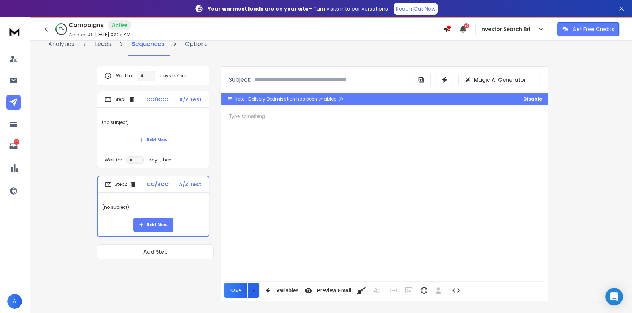
scroll to position [20, 0]
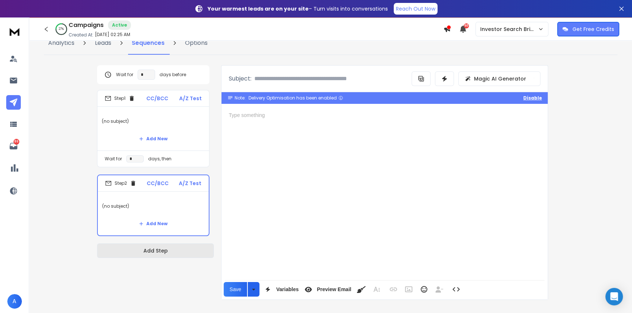
click at [166, 249] on button "Add Step" at bounding box center [155, 251] width 117 height 15
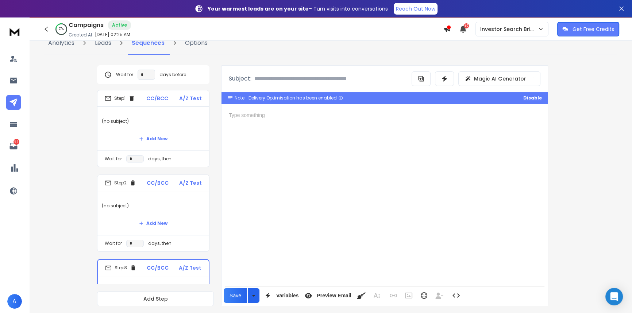
click at [146, 70] on input "*" at bounding box center [146, 75] width 18 height 10
click at [145, 69] on div "Wait for * days before" at bounding box center [153, 74] width 112 height 19
drag, startPoint x: 142, startPoint y: 75, endPoint x: 137, endPoint y: 75, distance: 4.7
click at [137, 75] on input "*" at bounding box center [146, 75] width 18 height 10
type input "*"
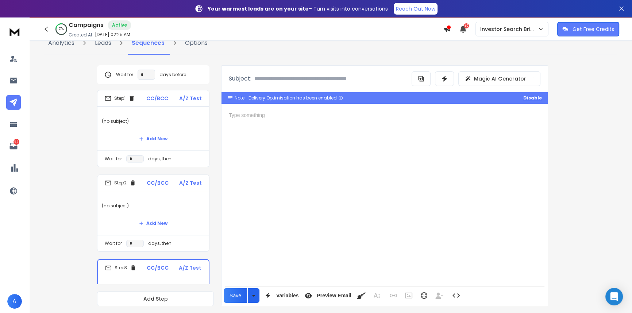
drag, startPoint x: 135, startPoint y: 159, endPoint x: 121, endPoint y: 159, distance: 14.2
click at [121, 159] on div "Wait for * days, then" at bounding box center [153, 159] width 112 height 16
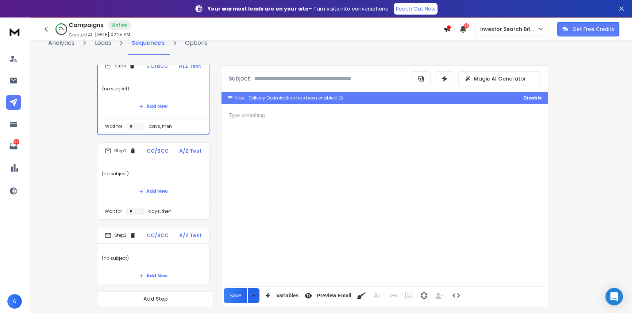
scroll to position [36, 0]
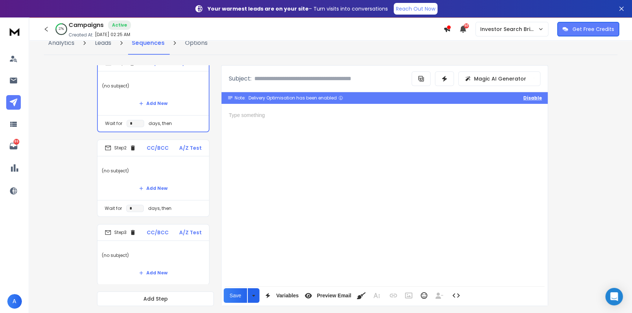
type input "*"
drag, startPoint x: 130, startPoint y: 208, endPoint x: 115, endPoint y: 208, distance: 15.0
click at [115, 208] on div "Wait for * days, then" at bounding box center [153, 208] width 112 height 16
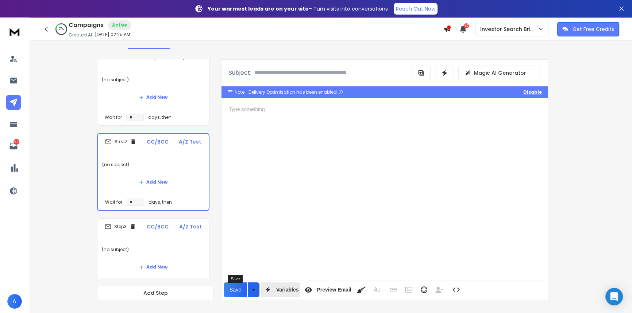
type input "*"
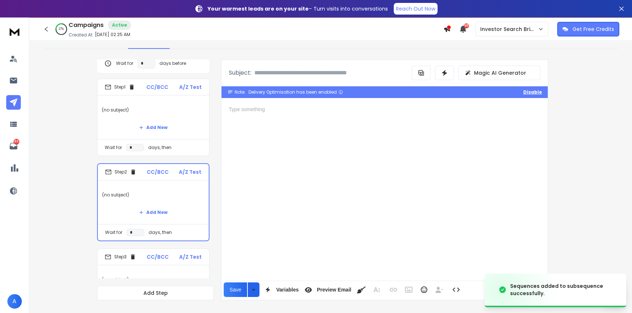
scroll to position [0, 0]
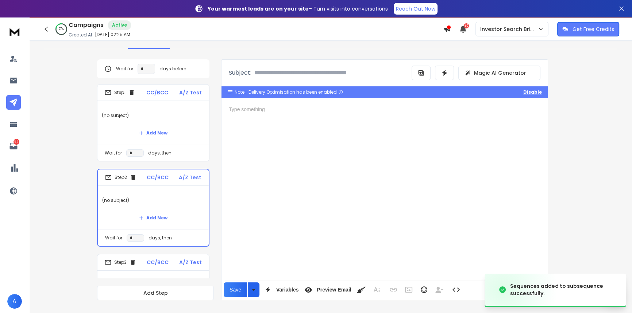
click at [183, 126] on div "Add New" at bounding box center [153, 133] width 103 height 15
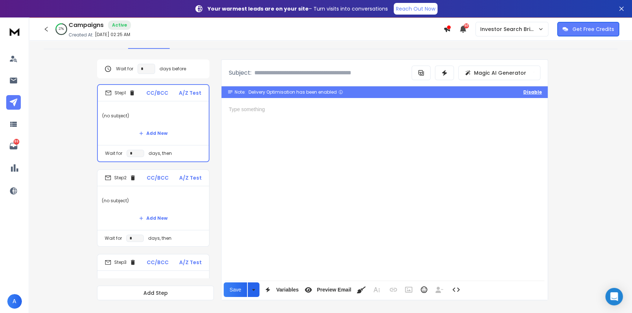
click at [252, 141] on div at bounding box center [384, 188] width 326 height 181
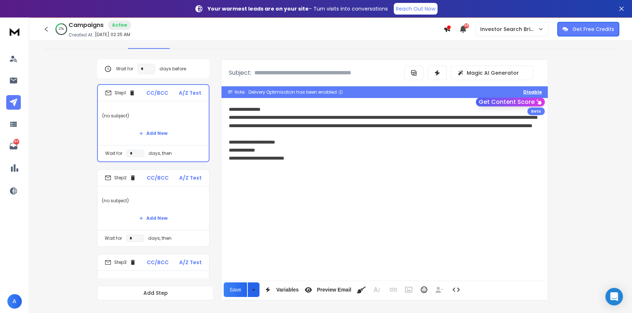
click at [177, 209] on p "(no subject)" at bounding box center [153, 201] width 103 height 20
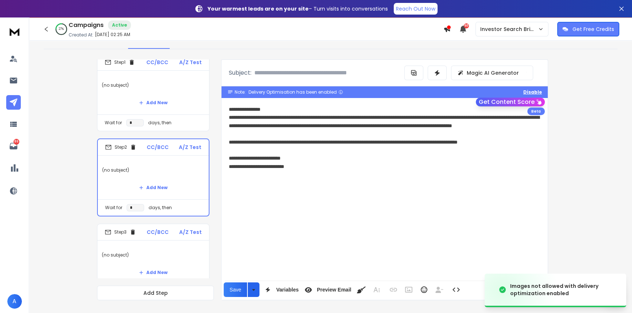
scroll to position [36, 0]
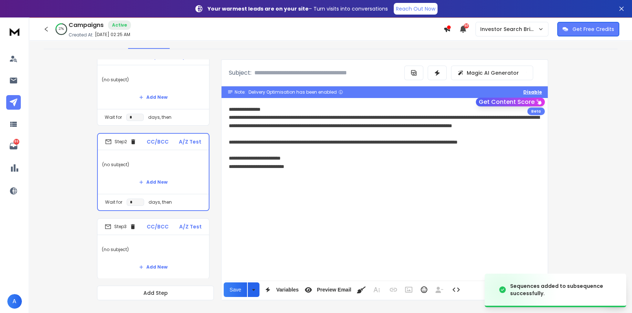
click at [171, 248] on p "(no subject)" at bounding box center [153, 250] width 103 height 20
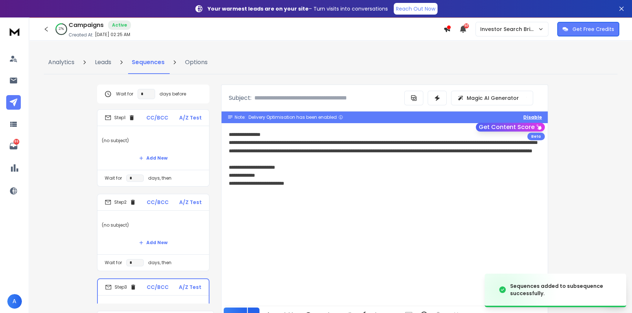
scroll to position [0, 0]
click at [207, 67] on link "Options" at bounding box center [196, 62] width 31 height 23
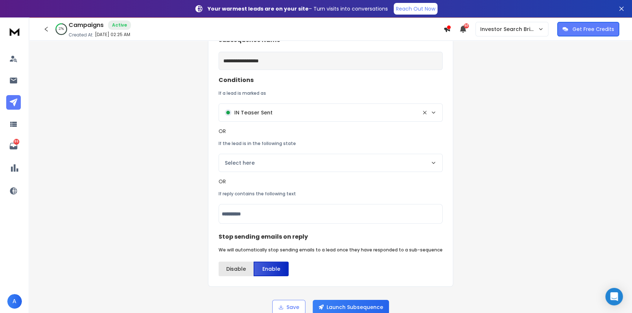
scroll to position [79, 0]
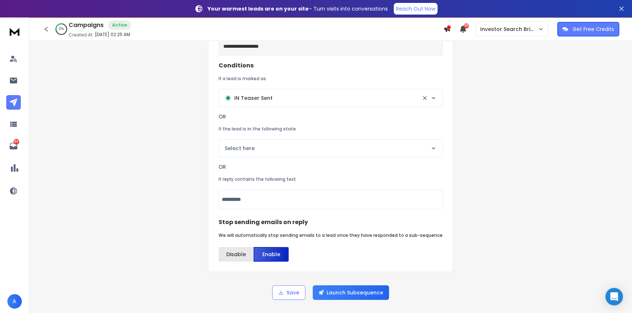
click at [322, 290] on icon "button" at bounding box center [320, 292] width 5 height 5
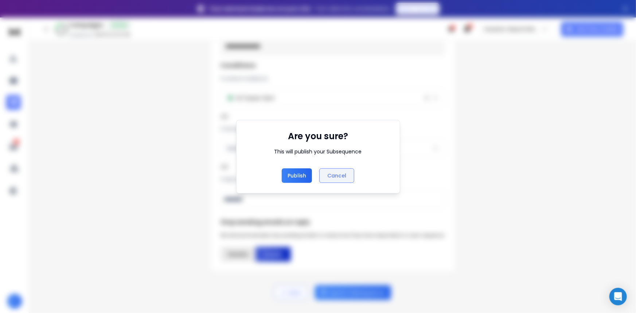
click at [301, 178] on button "Publish" at bounding box center [297, 175] width 30 height 15
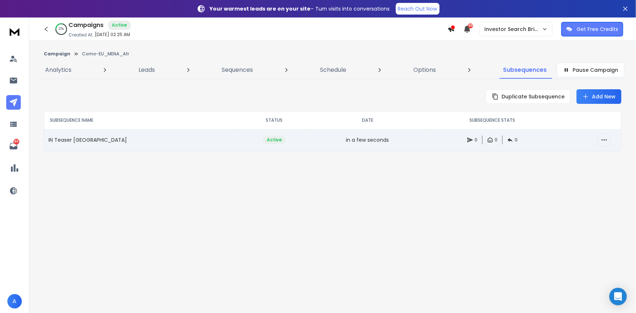
click at [271, 139] on td "Active" at bounding box center [274, 140] width 71 height 22
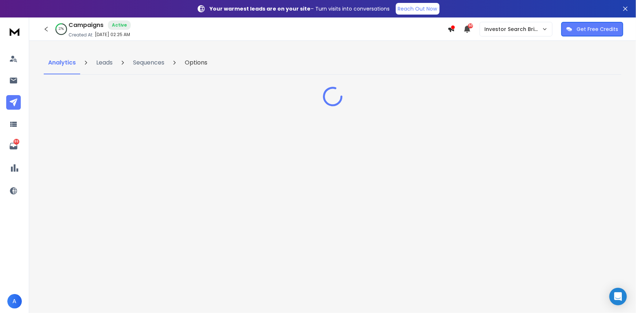
click at [193, 63] on p "Options" at bounding box center [196, 62] width 23 height 9
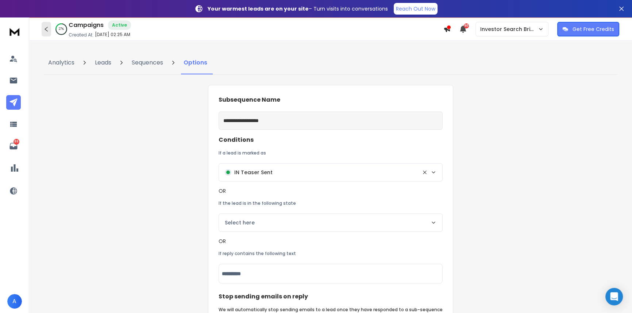
click at [44, 29] on icon at bounding box center [46, 29] width 7 height 7
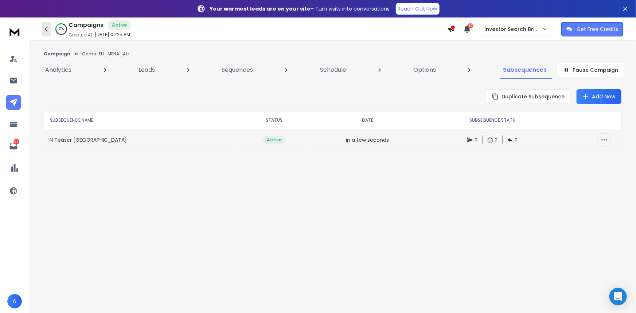
click at [44, 29] on icon at bounding box center [46, 29] width 7 height 7
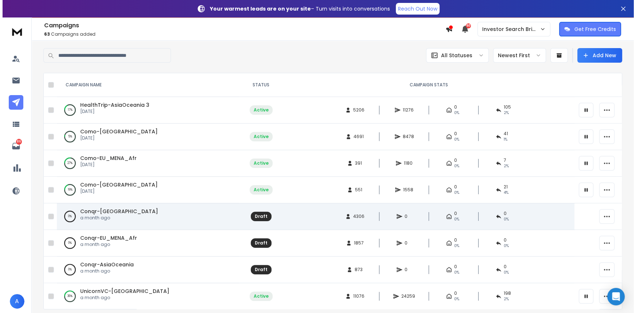
scroll to position [265, 0]
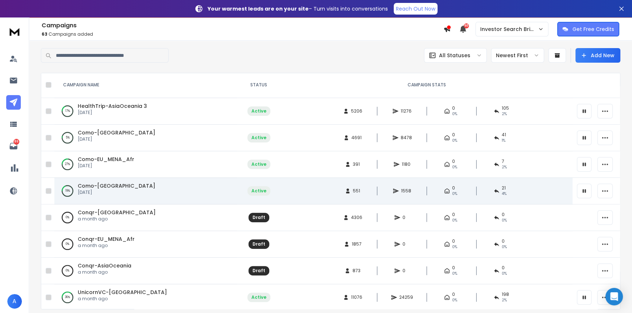
click at [117, 188] on span "Como-[GEOGRAPHIC_DATA]" at bounding box center [117, 185] width 78 height 7
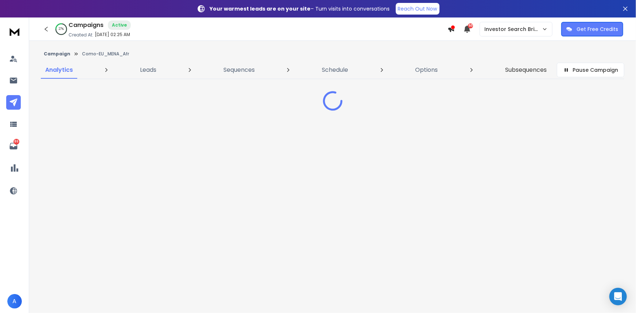
click at [524, 72] on p "Subsequences" at bounding box center [526, 70] width 42 height 9
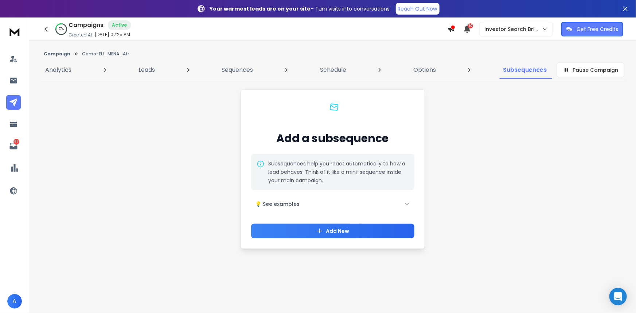
click at [326, 230] on button "Add New" at bounding box center [332, 231] width 163 height 15
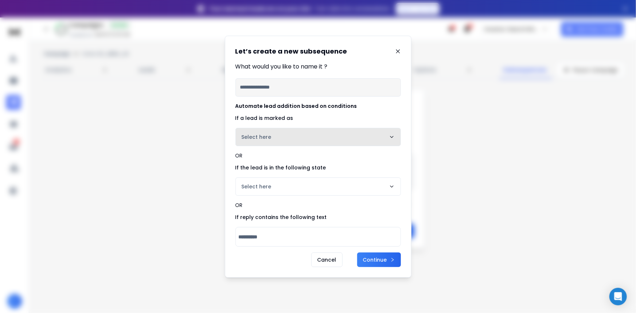
click at [305, 133] on button "Select here" at bounding box center [319, 137] width 166 height 18
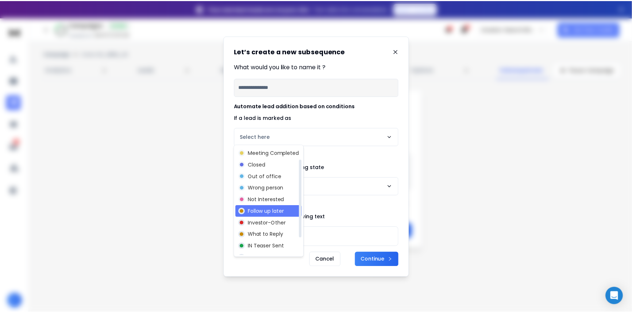
scroll to position [42, 0]
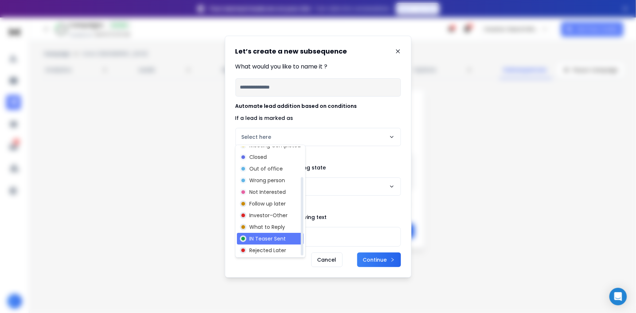
click at [266, 234] on div "IN Teaser Sent" at bounding box center [270, 239] width 67 height 12
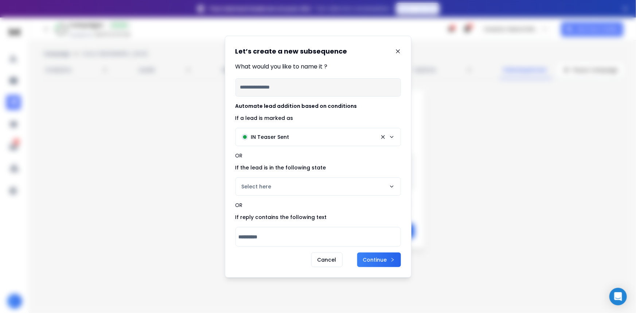
click at [317, 86] on input at bounding box center [319, 87] width 166 height 18
click at [310, 88] on input "**********" at bounding box center [319, 87] width 166 height 18
type input "**********"
click at [373, 258] on button "Continue" at bounding box center [379, 260] width 44 height 15
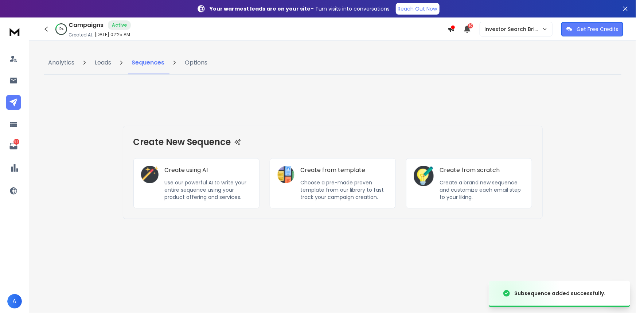
click at [464, 168] on h1 "Create from scratch" at bounding box center [482, 170] width 85 height 9
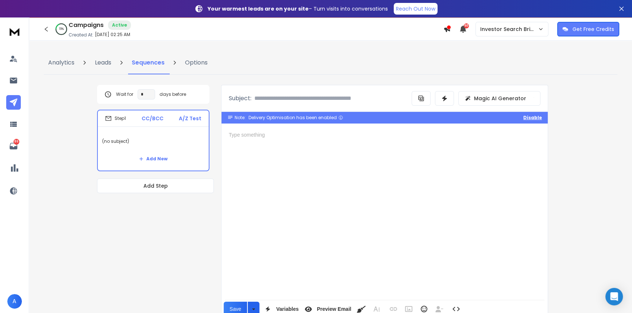
drag, startPoint x: 177, startPoint y: 185, endPoint x: 181, endPoint y: 190, distance: 6.0
click at [177, 186] on button "Add Step" at bounding box center [155, 186] width 117 height 15
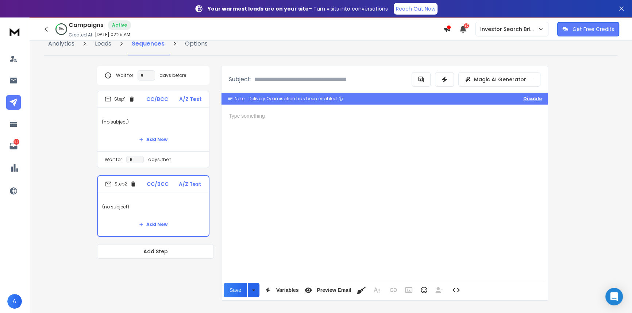
scroll to position [20, 0]
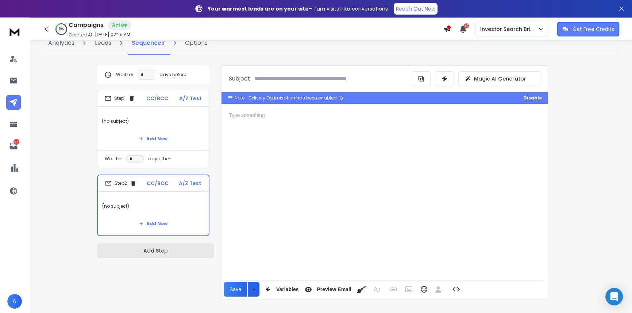
click at [189, 250] on button "Add Step" at bounding box center [155, 251] width 117 height 15
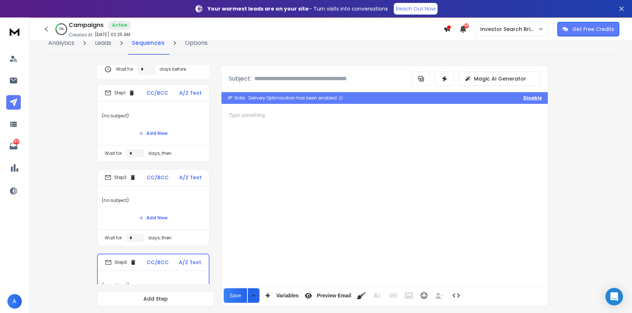
scroll to position [0, 0]
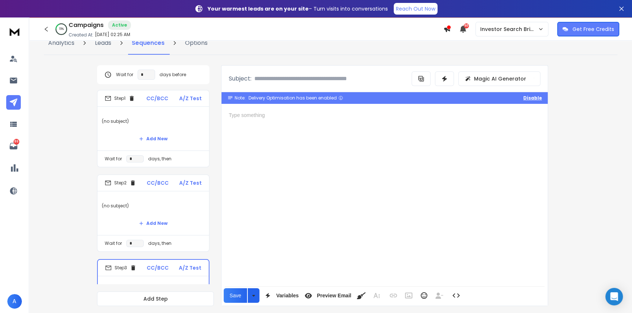
click at [143, 77] on input "*" at bounding box center [146, 75] width 18 height 10
type input "*"
drag, startPoint x: 138, startPoint y: 158, endPoint x: 121, endPoint y: 153, distance: 17.8
click at [121, 153] on div "Wait for * days, then" at bounding box center [153, 159] width 112 height 16
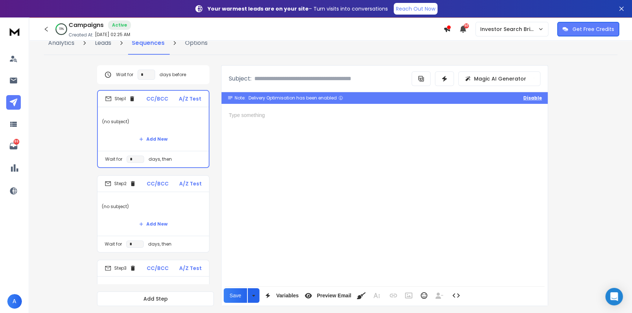
type input "*"
drag, startPoint x: 135, startPoint y: 245, endPoint x: 110, endPoint y: 243, distance: 24.9
click at [110, 243] on div "Wait for * days, then" at bounding box center [153, 244] width 112 height 16
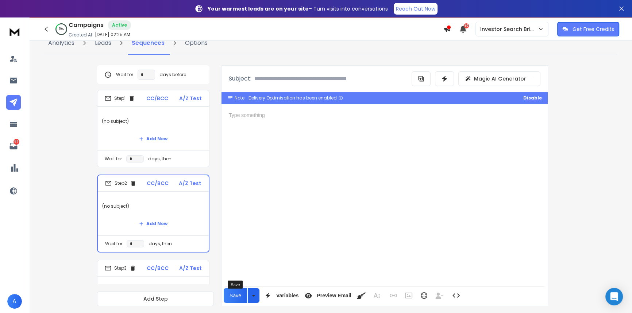
type input "*"
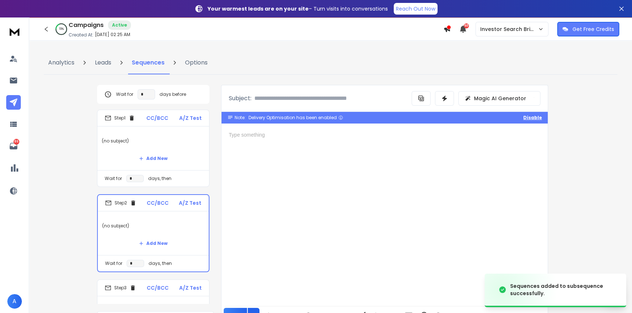
click at [182, 145] on p "(no subject)" at bounding box center [153, 141] width 103 height 20
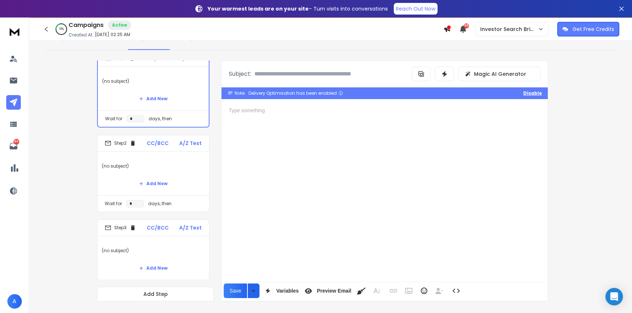
scroll to position [26, 0]
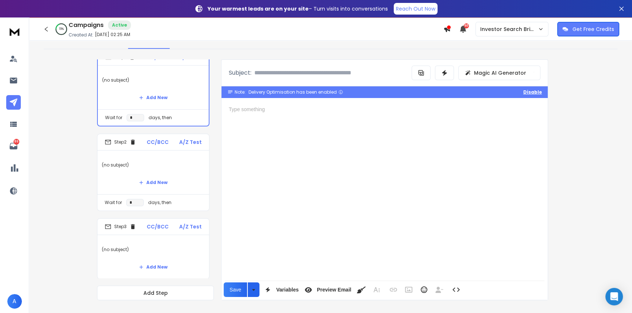
click at [164, 255] on p "(no subject)" at bounding box center [153, 250] width 103 height 20
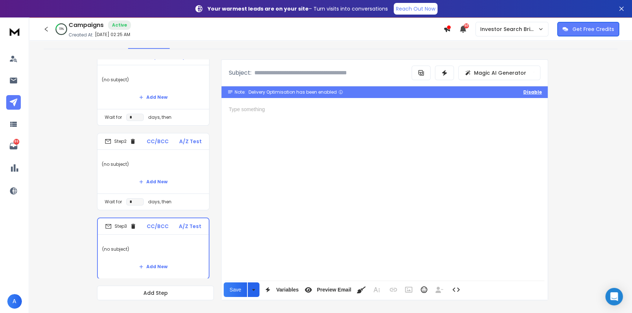
click at [277, 153] on div at bounding box center [384, 188] width 326 height 181
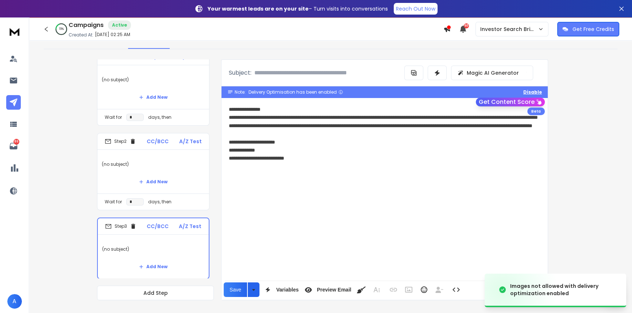
click at [169, 164] on p "(no subject)" at bounding box center [153, 164] width 103 height 20
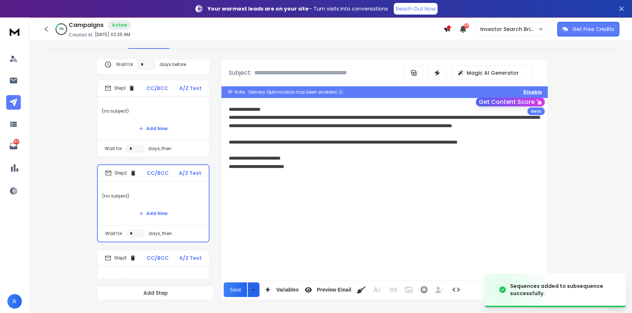
scroll to position [0, 0]
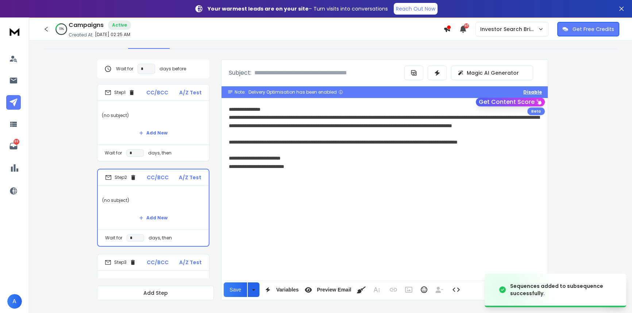
click at [186, 119] on p "(no subject)" at bounding box center [153, 115] width 103 height 20
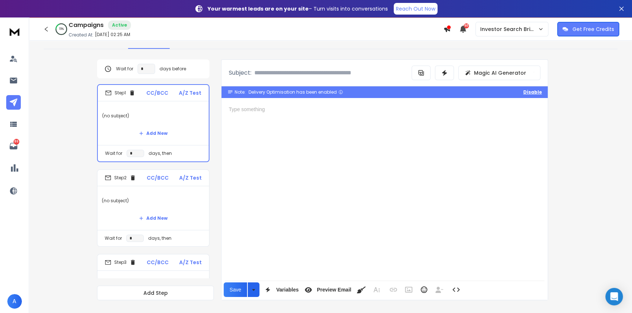
click at [239, 116] on div at bounding box center [384, 188] width 326 height 181
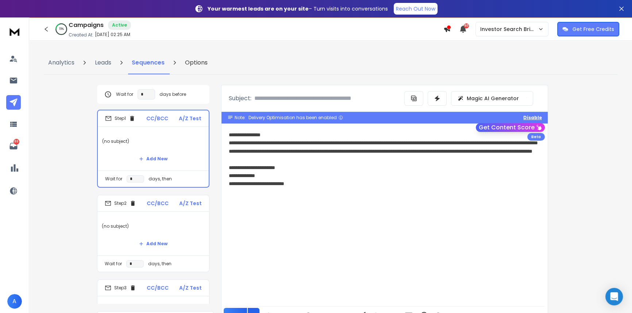
click at [189, 63] on p "Options" at bounding box center [196, 62] width 23 height 9
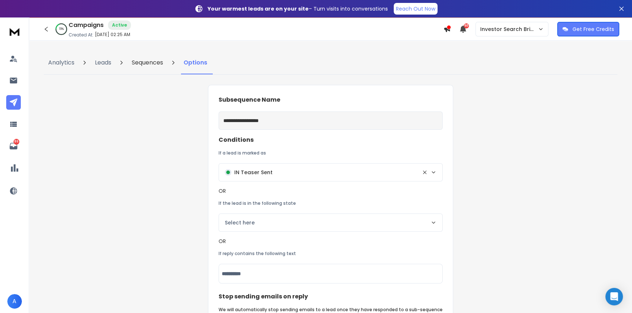
click at [144, 65] on p "Sequences" at bounding box center [147, 62] width 31 height 9
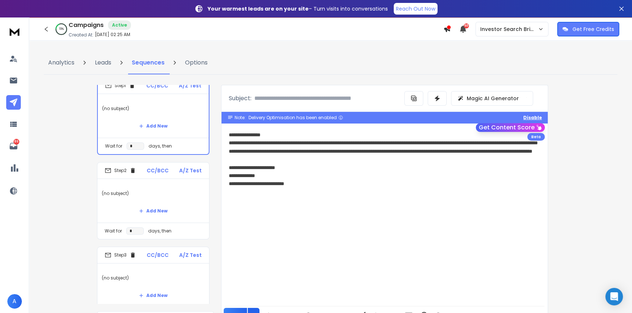
scroll to position [36, 0]
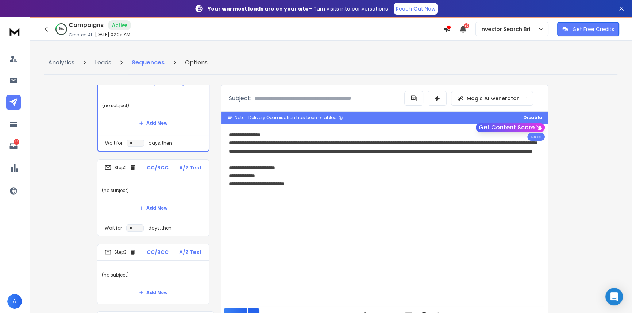
click at [206, 62] on p "Options" at bounding box center [196, 62] width 23 height 9
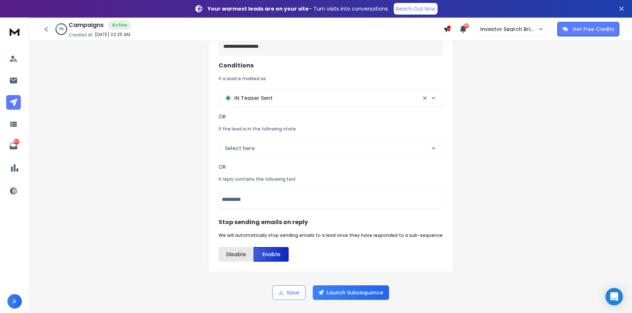
scroll to position [79, 0]
click at [286, 293] on button "Save" at bounding box center [288, 293] width 33 height 15
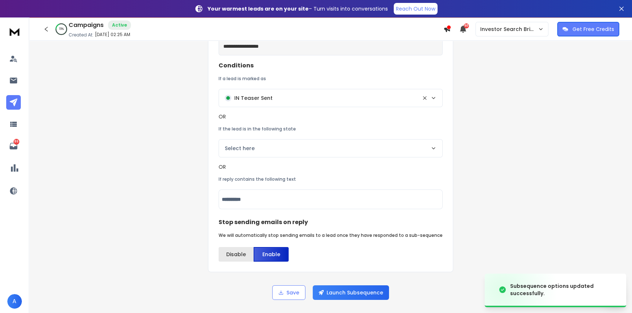
click at [329, 291] on button "Launch Subsequence" at bounding box center [351, 293] width 76 height 15
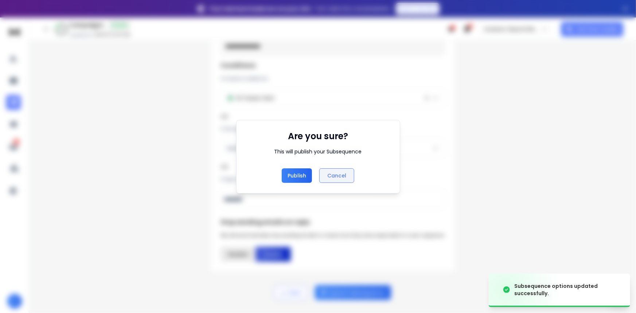
click at [290, 177] on button "Publish" at bounding box center [297, 175] width 30 height 15
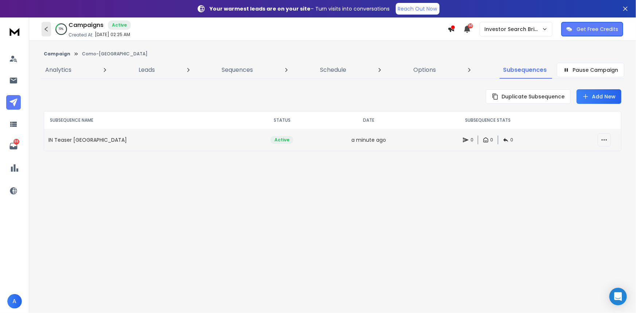
click at [51, 28] on button at bounding box center [46, 29] width 9 height 15
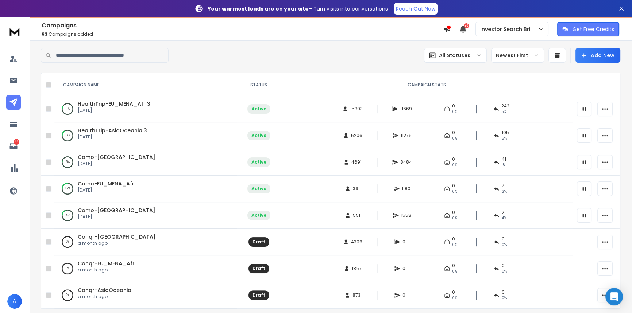
scroll to position [265, 0]
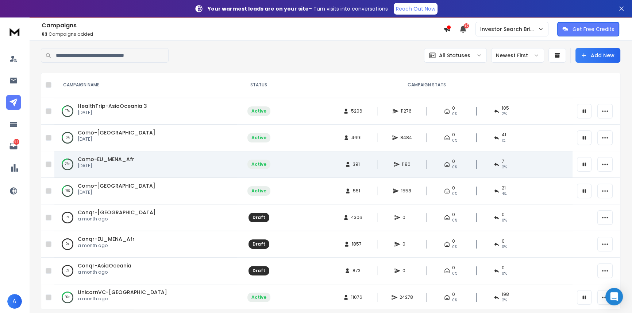
click at [111, 163] on p "[DATE]" at bounding box center [106, 166] width 57 height 6
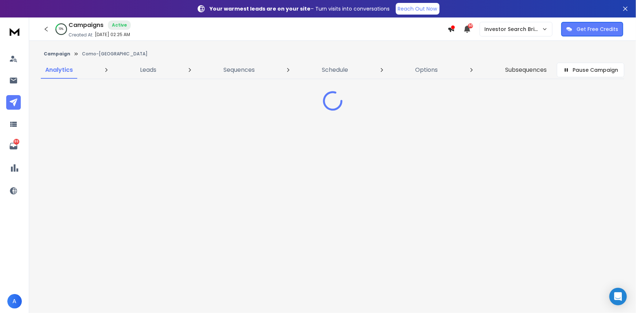
click at [515, 77] on link "Subsequences" at bounding box center [526, 70] width 50 height 18
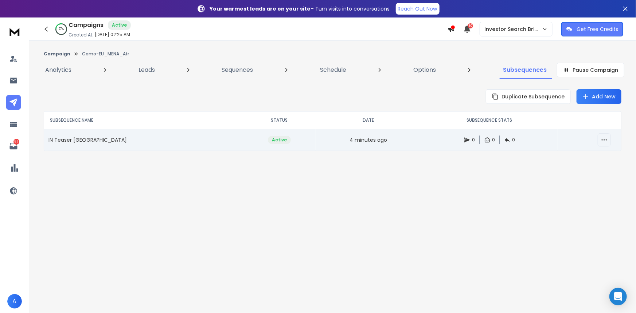
click at [124, 145] on td "IN Teaser [GEOGRAPHIC_DATA]" at bounding box center [143, 140] width 199 height 22
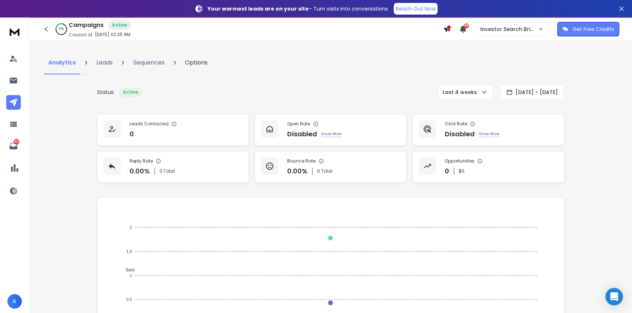
click at [190, 59] on p "Options" at bounding box center [196, 62] width 23 height 9
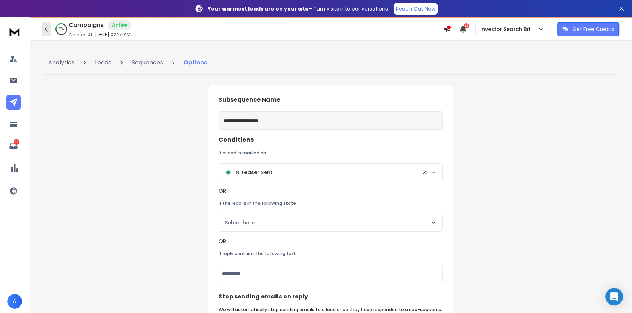
click at [45, 26] on icon at bounding box center [46, 29] width 7 height 7
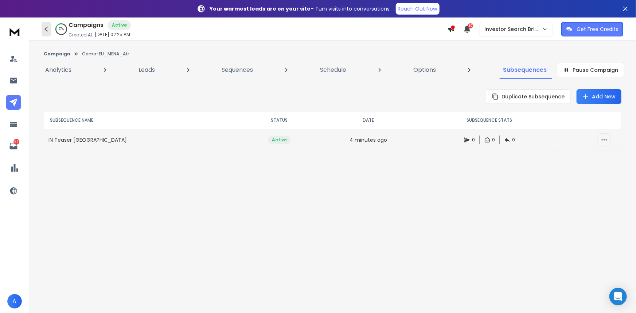
click at [48, 30] on icon at bounding box center [46, 29] width 7 height 7
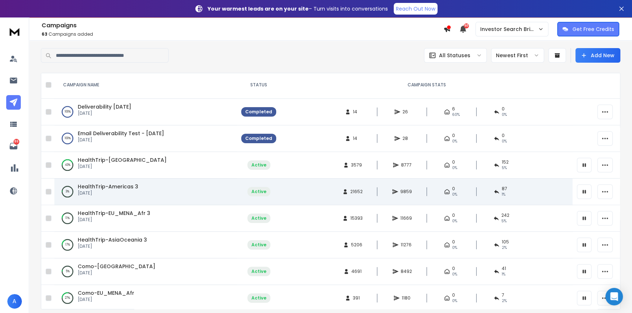
scroll to position [132, 0]
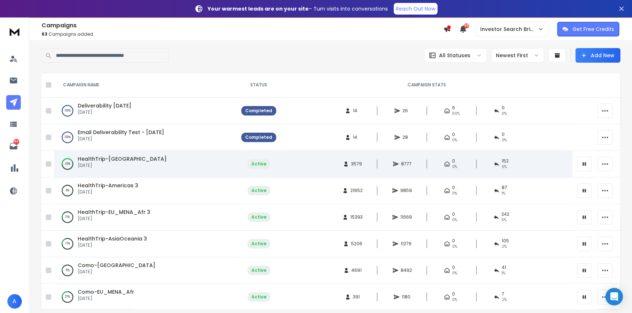
click at [121, 168] on div "43 % HealthTrip-[GEOGRAPHIC_DATA] [DATE]" at bounding box center [146, 164] width 168 height 18
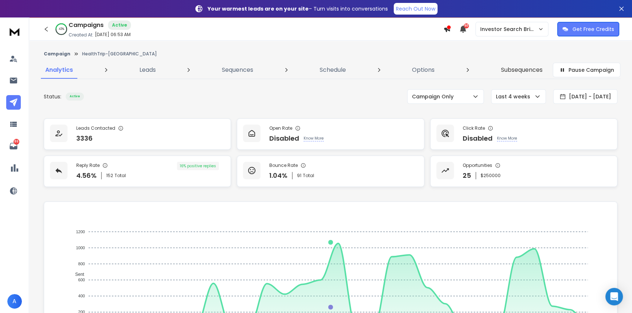
click at [503, 70] on p "Subsequences" at bounding box center [522, 70] width 42 height 9
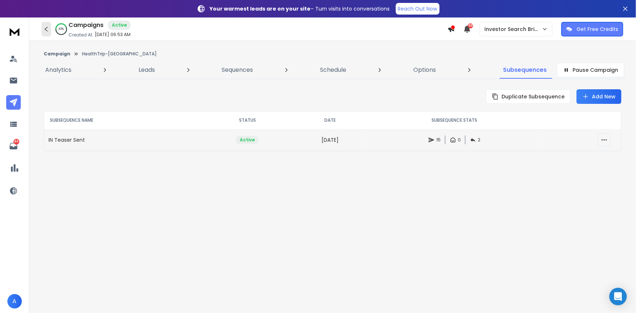
click at [45, 34] on button at bounding box center [46, 29] width 9 height 15
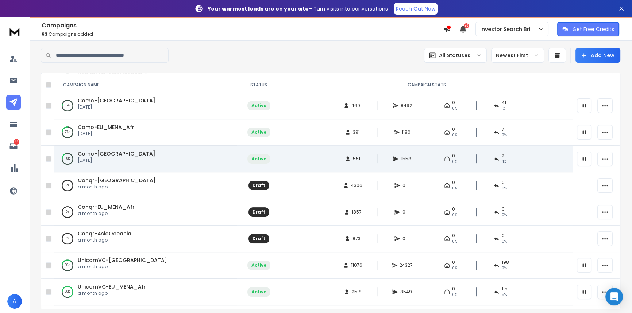
scroll to position [298, 0]
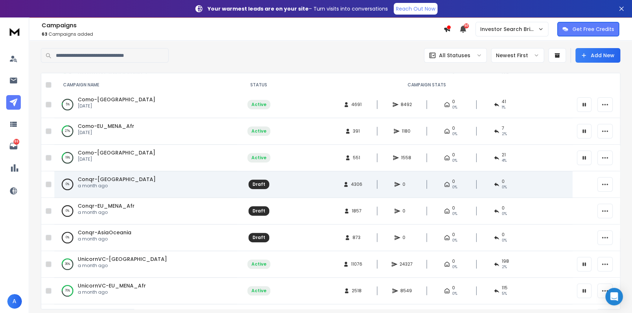
click at [117, 185] on p "a month ago" at bounding box center [117, 186] width 78 height 6
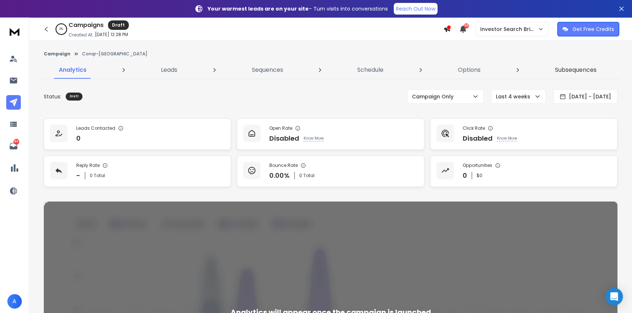
click at [572, 72] on p "Subsequences" at bounding box center [576, 70] width 42 height 9
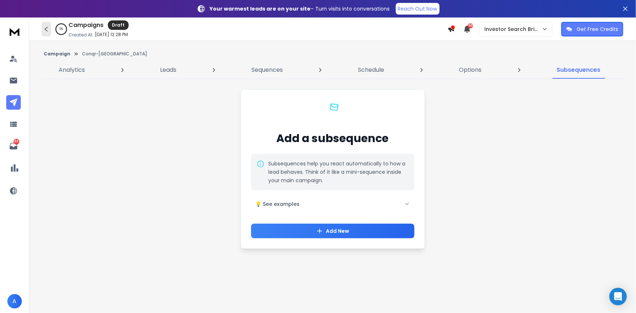
click at [46, 28] on icon at bounding box center [45, 29] width 3 height 5
